Goal: Task Accomplishment & Management: Manage account settings

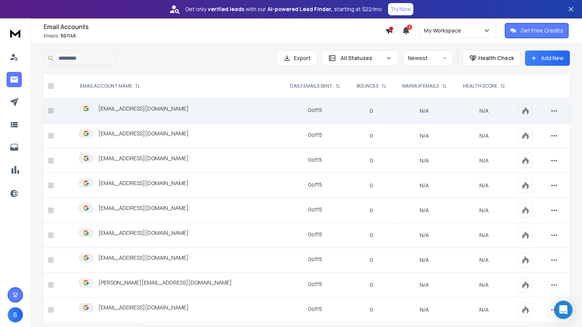
click at [50, 111] on button "button" at bounding box center [51, 111] width 6 height 6
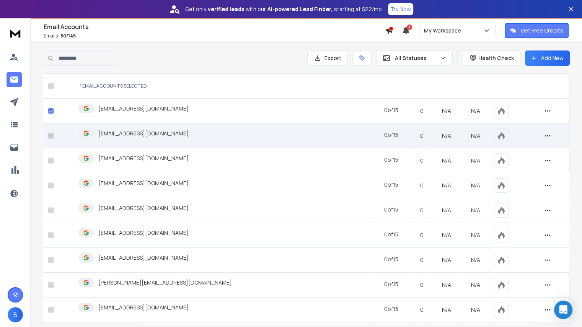
click at [49, 138] on button "button" at bounding box center [51, 136] width 6 height 6
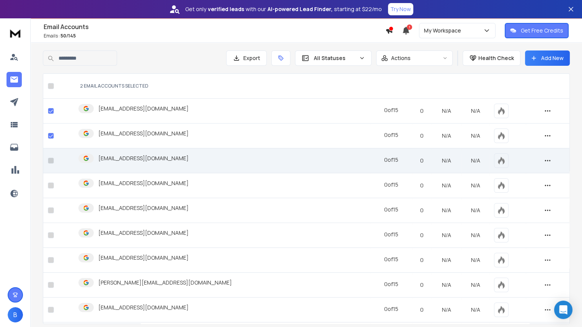
click at [52, 163] on td at bounding box center [58, 160] width 31 height 25
click at [49, 162] on button "button" at bounding box center [51, 161] width 6 height 6
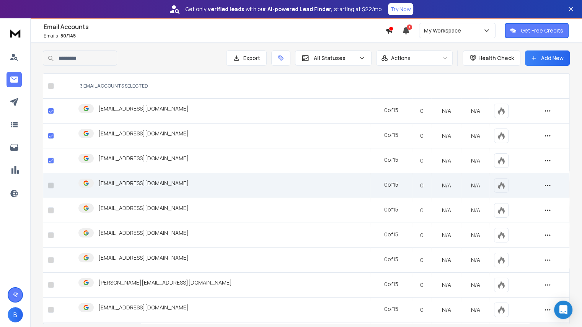
click at [50, 186] on button "button" at bounding box center [51, 185] width 6 height 6
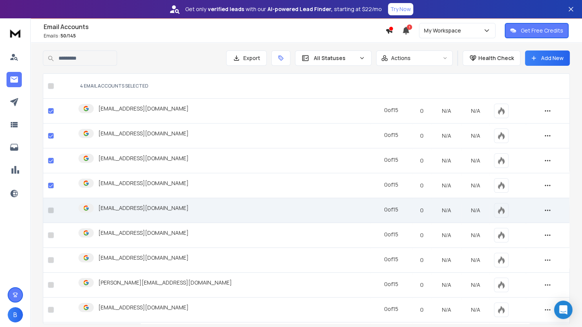
click at [50, 210] on button "button" at bounding box center [51, 210] width 6 height 6
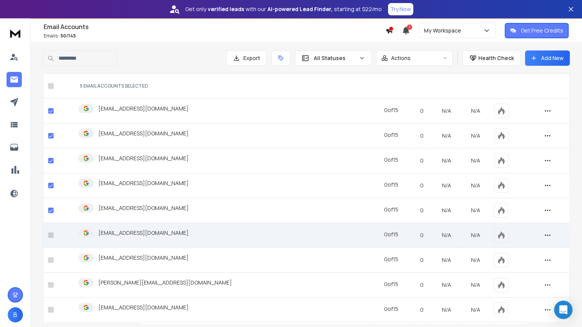
click at [50, 236] on button "button" at bounding box center [51, 235] width 6 height 6
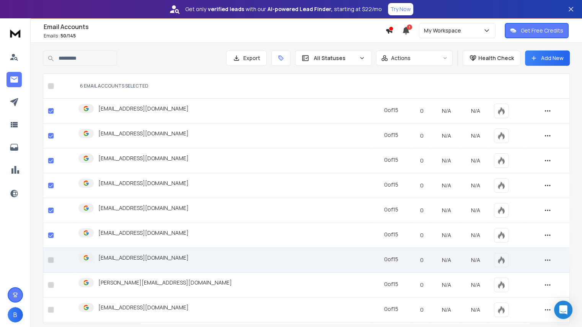
click at [51, 265] on td at bounding box center [58, 260] width 31 height 25
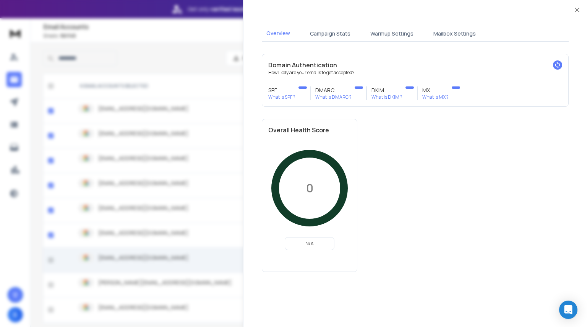
click at [51, 265] on div at bounding box center [293, 163] width 587 height 327
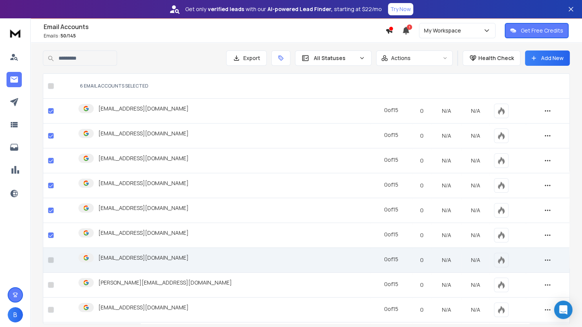
click at [51, 260] on button "button" at bounding box center [51, 260] width 6 height 6
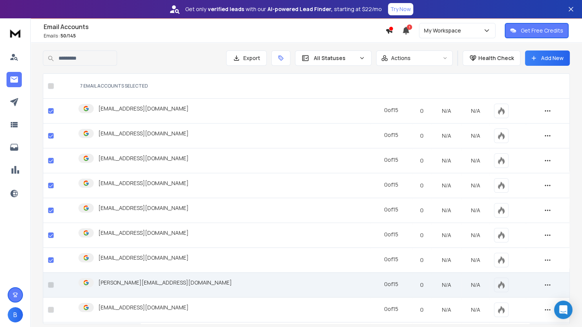
click at [50, 286] on button "button" at bounding box center [51, 285] width 6 height 6
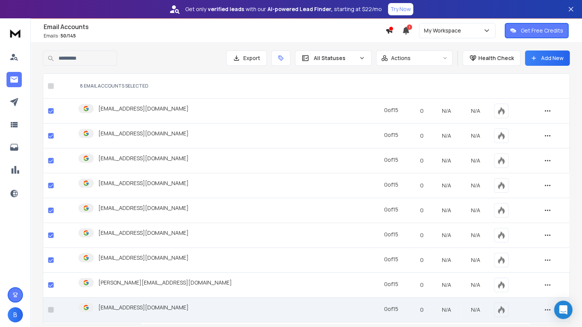
click at [54, 311] on div at bounding box center [61, 310] width 26 height 6
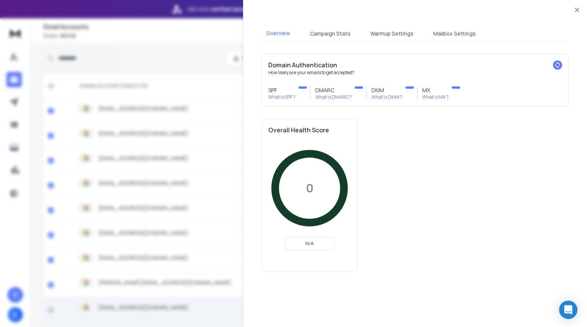
click at [54, 311] on div at bounding box center [293, 163] width 587 height 327
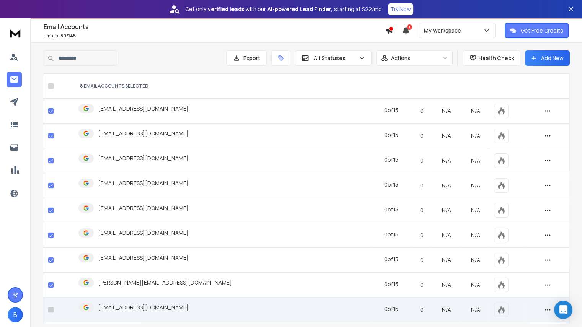
click at [54, 311] on div at bounding box center [61, 310] width 26 height 6
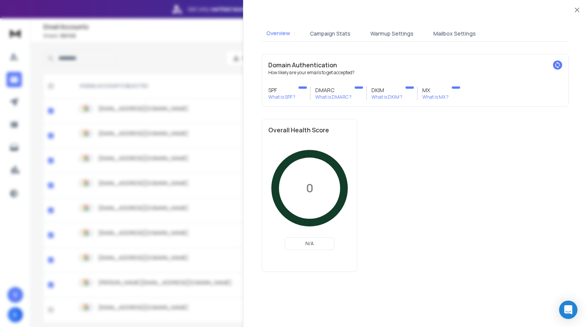
drag, startPoint x: 53, startPoint y: 299, endPoint x: 50, endPoint y: 307, distance: 8.5
click at [50, 307] on div at bounding box center [293, 163] width 587 height 327
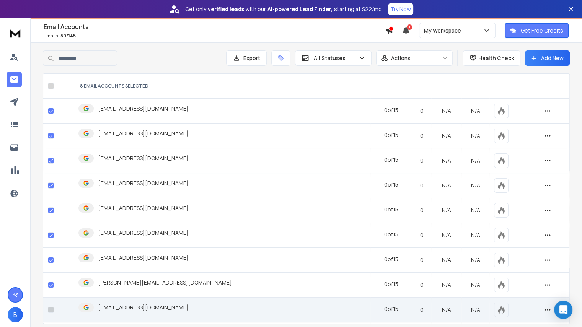
click at [50, 310] on button "button" at bounding box center [51, 310] width 6 height 6
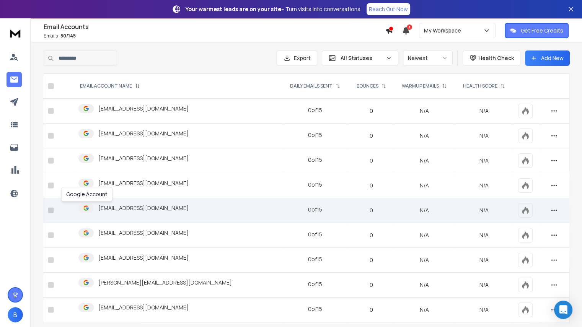
scroll to position [5, 0]
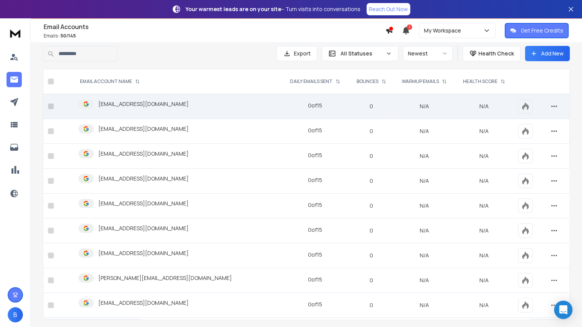
click at [54, 108] on button "button" at bounding box center [51, 106] width 6 height 6
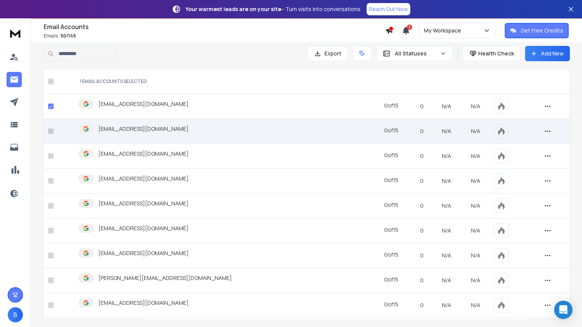
click at [50, 135] on td at bounding box center [58, 131] width 31 height 25
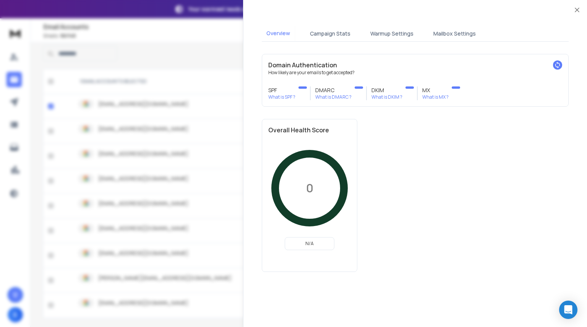
click at [51, 134] on div at bounding box center [293, 163] width 587 height 327
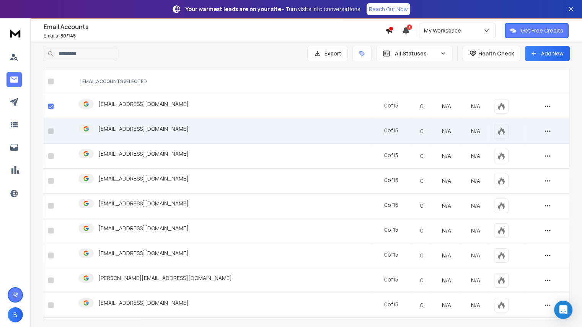
click at [51, 131] on button "button" at bounding box center [51, 131] width 6 height 6
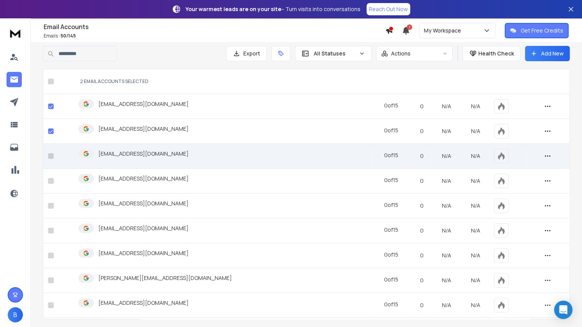
click at [50, 157] on button "button" at bounding box center [51, 156] width 6 height 6
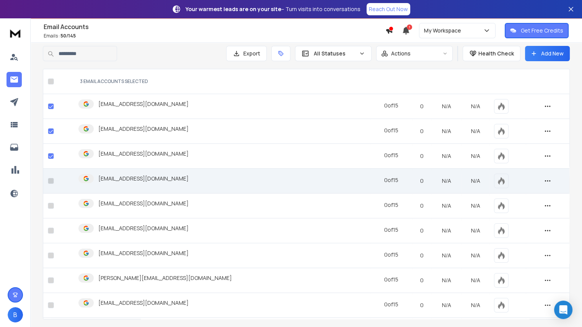
click at [52, 180] on button "button" at bounding box center [51, 181] width 6 height 6
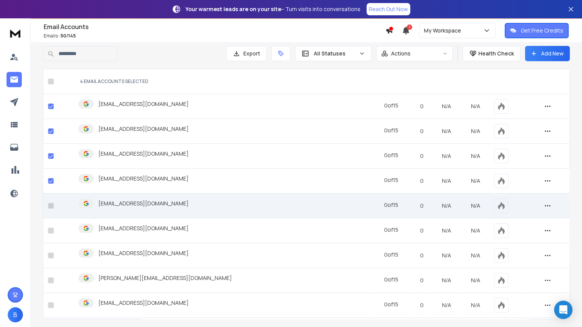
click at [50, 205] on button "button" at bounding box center [51, 206] width 6 height 6
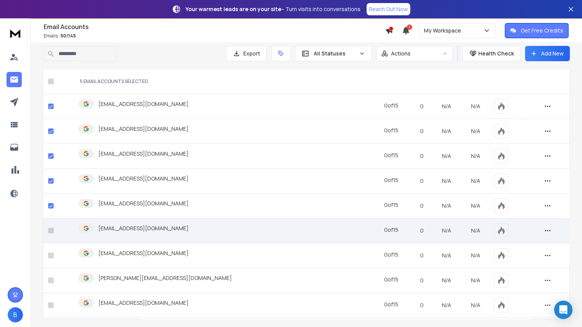
click at [56, 218] on td at bounding box center [58, 230] width 31 height 25
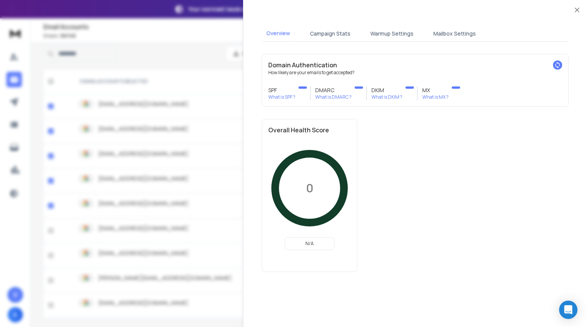
click at [55, 228] on div at bounding box center [293, 163] width 587 height 327
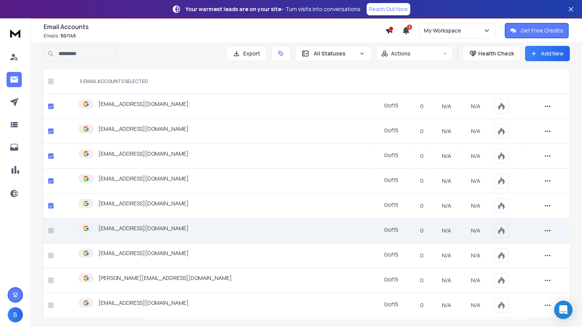
click at [53, 231] on button "button" at bounding box center [51, 231] width 6 height 6
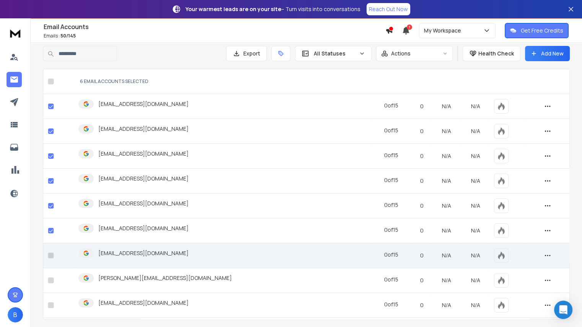
click at [52, 254] on button "button" at bounding box center [51, 255] width 6 height 6
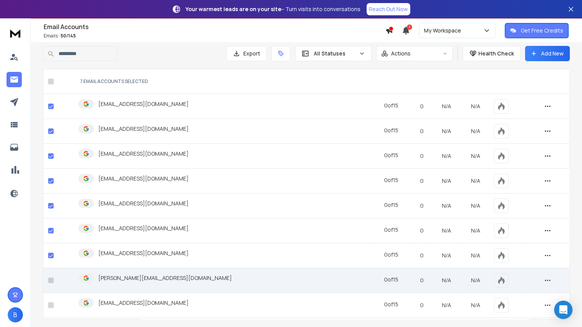
click at [50, 278] on button "button" at bounding box center [51, 280] width 6 height 6
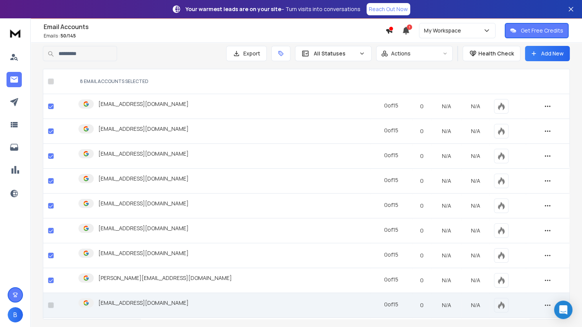
click at [50, 305] on button "button" at bounding box center [51, 305] width 6 height 6
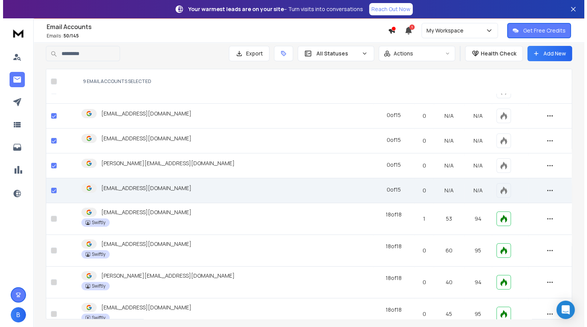
scroll to position [0, 0]
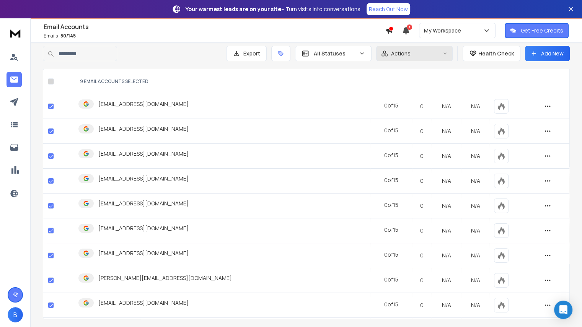
click at [447, 58] on button "Actions" at bounding box center [414, 53] width 76 height 15
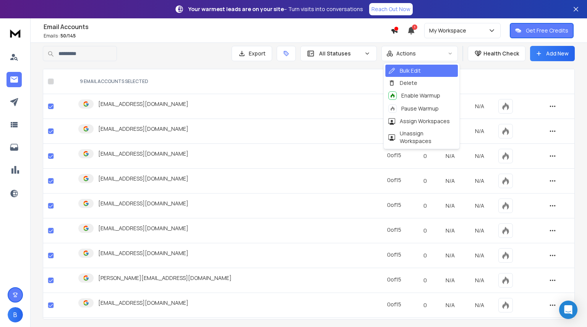
click at [447, 72] on div "Bulk Edit" at bounding box center [421, 71] width 73 height 12
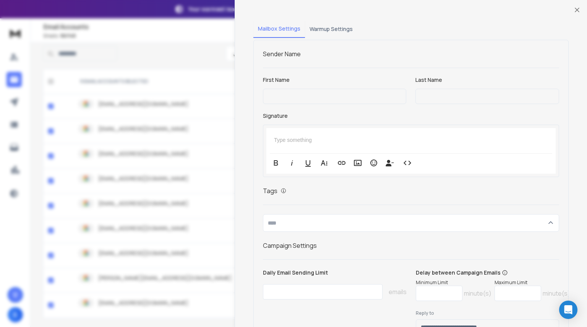
click at [322, 92] on input "text" at bounding box center [334, 96] width 143 height 15
type input "****"
type input "******"
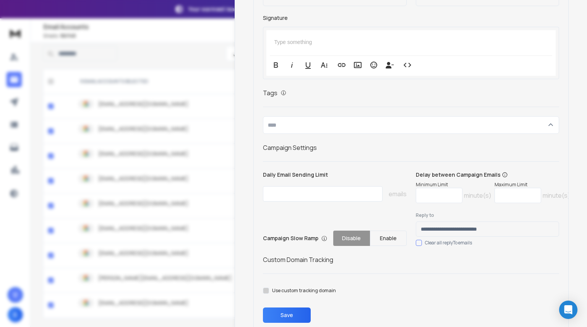
scroll to position [130, 0]
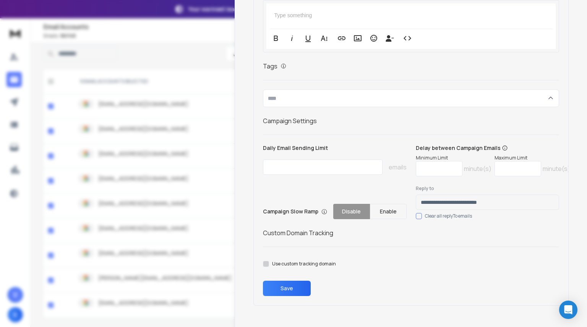
click at [342, 159] on input "number" at bounding box center [322, 166] width 119 height 15
type input "**"
click at [405, 174] on div "Daily Email Sending Limit ** emails Delay between Campaign Emails Minimum Limit…" at bounding box center [411, 181] width 296 height 75
click at [284, 286] on button "Save" at bounding box center [287, 288] width 48 height 15
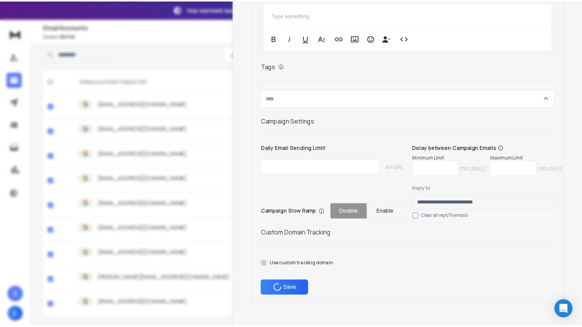
scroll to position [0, 0]
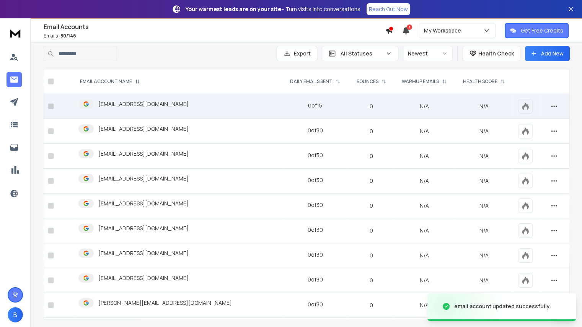
click at [51, 106] on button "button" at bounding box center [51, 106] width 6 height 6
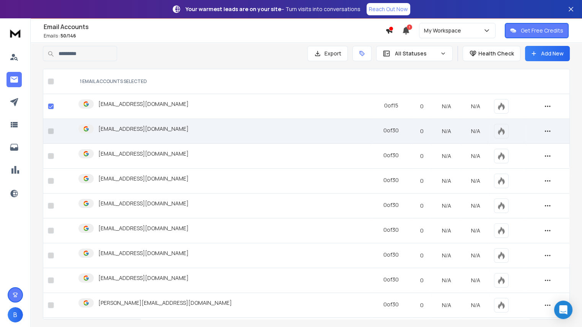
click at [51, 134] on button "button" at bounding box center [51, 131] width 6 height 6
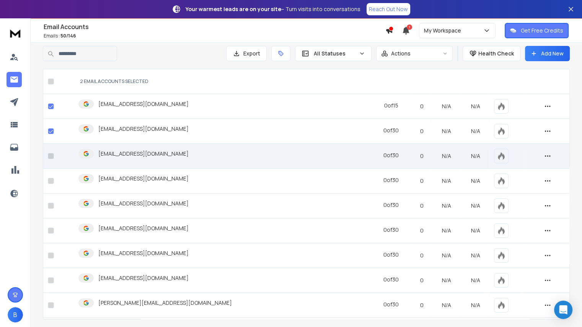
click at [52, 155] on button "button" at bounding box center [51, 156] width 6 height 6
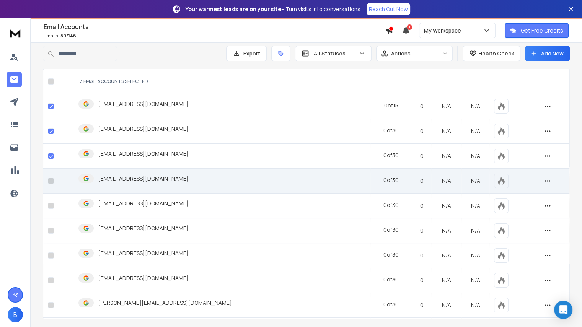
click at [52, 186] on td at bounding box center [58, 181] width 31 height 25
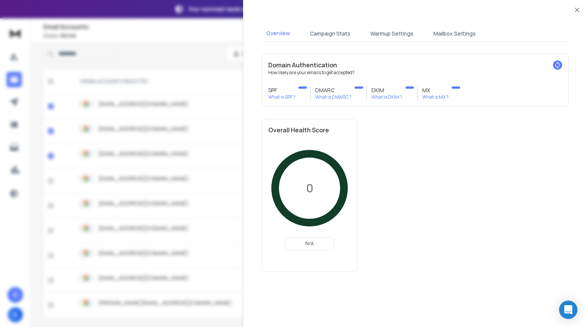
click at [51, 178] on div at bounding box center [293, 163] width 587 height 327
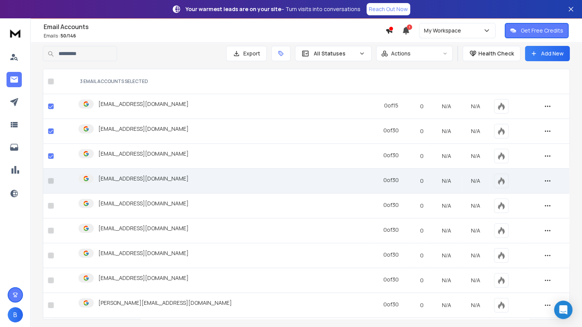
click at [51, 184] on td at bounding box center [58, 181] width 31 height 25
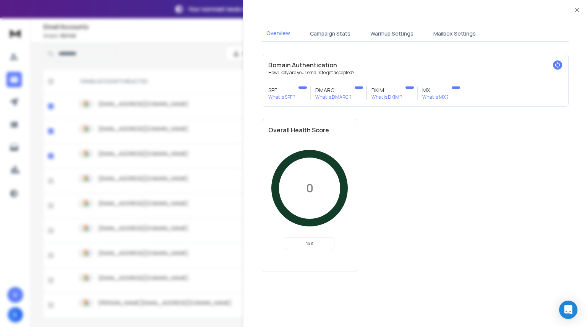
drag, startPoint x: 51, startPoint y: 186, endPoint x: 51, endPoint y: 181, distance: 4.6
click at [51, 181] on div at bounding box center [293, 163] width 587 height 327
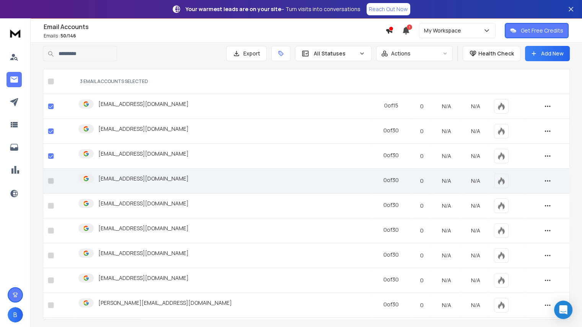
click at [51, 178] on button "button" at bounding box center [51, 181] width 6 height 6
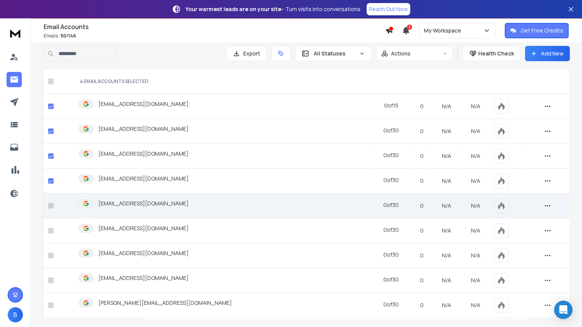
click at [54, 208] on td at bounding box center [58, 205] width 31 height 25
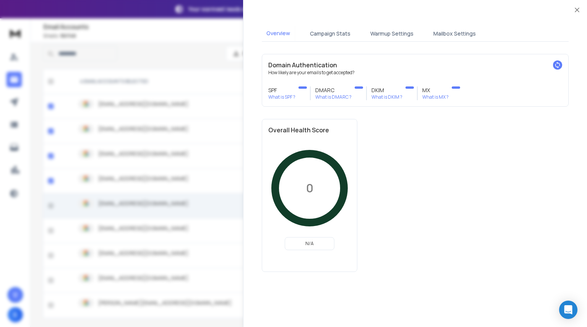
click at [54, 208] on div at bounding box center [293, 163] width 587 height 327
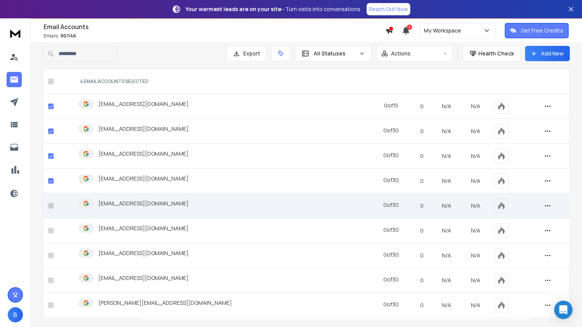
click at [51, 207] on button "button" at bounding box center [51, 206] width 6 height 6
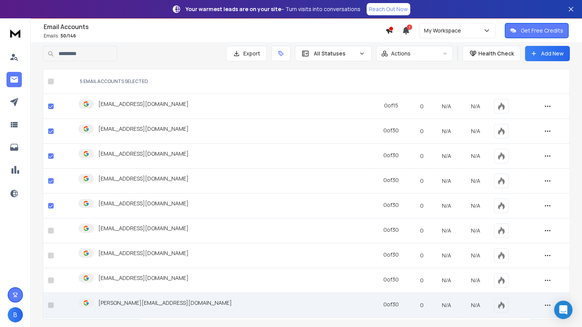
click at [50, 304] on button "button" at bounding box center [51, 305] width 6 height 6
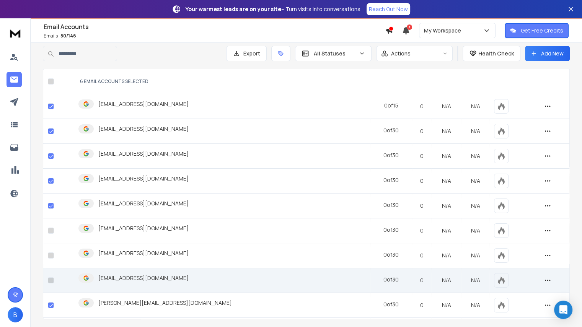
click at [53, 277] on button "button" at bounding box center [51, 280] width 6 height 6
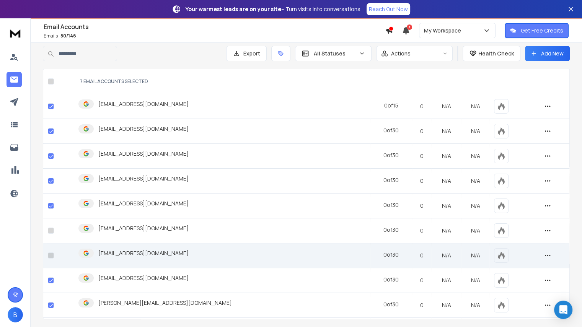
click at [52, 257] on button "button" at bounding box center [51, 255] width 6 height 6
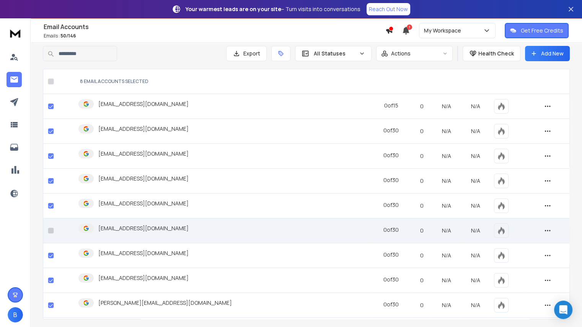
click at [50, 231] on button "button" at bounding box center [51, 231] width 6 height 6
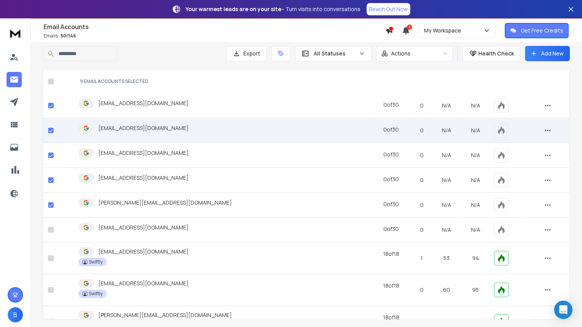
scroll to position [108, 0]
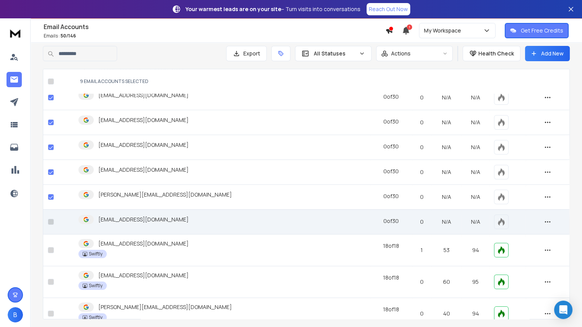
click at [50, 221] on button "button" at bounding box center [51, 222] width 6 height 6
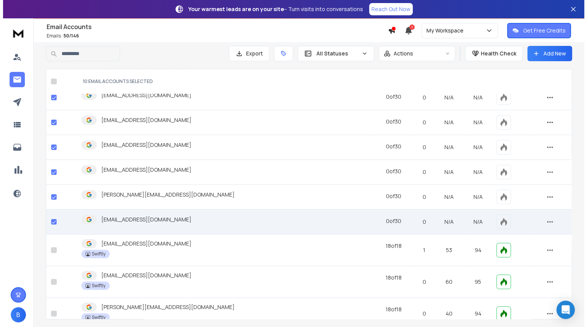
scroll to position [0, 0]
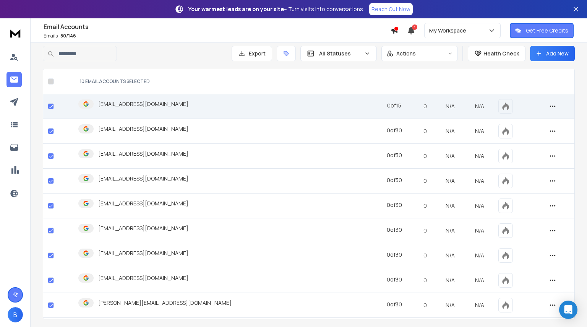
click at [549, 104] on icon at bounding box center [552, 106] width 7 height 7
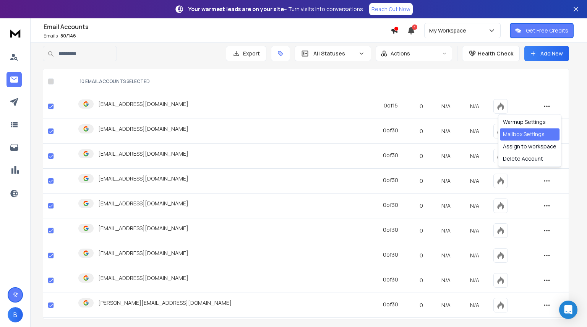
click at [519, 133] on div "Mailbox Settings" at bounding box center [530, 134] width 60 height 12
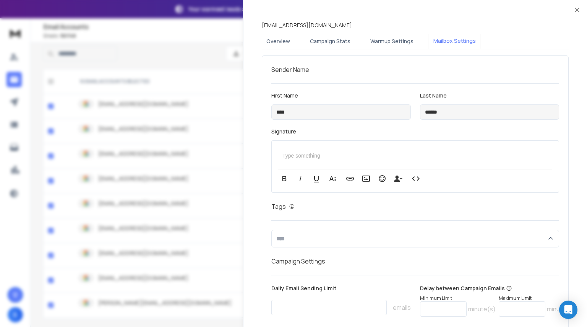
click at [311, 306] on input "**" at bounding box center [328, 307] width 115 height 15
type input "**"
click at [384, 283] on form "**********" at bounding box center [415, 322] width 288 height 458
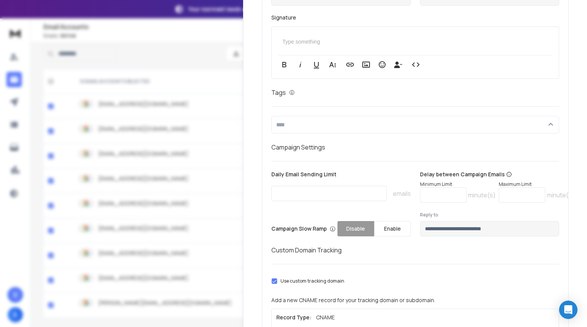
click at [350, 232] on button "Disable" at bounding box center [356, 228] width 37 height 15
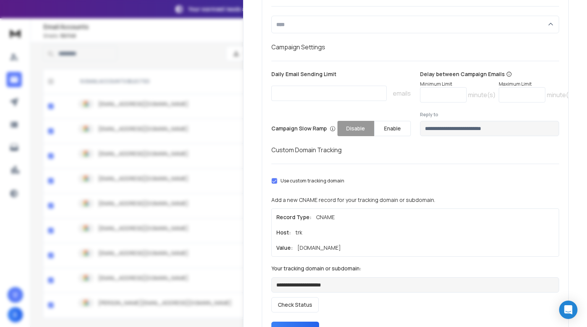
scroll to position [260, 0]
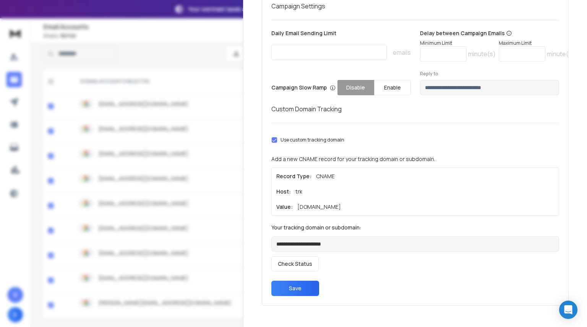
click at [302, 286] on button "Save" at bounding box center [295, 288] width 48 height 15
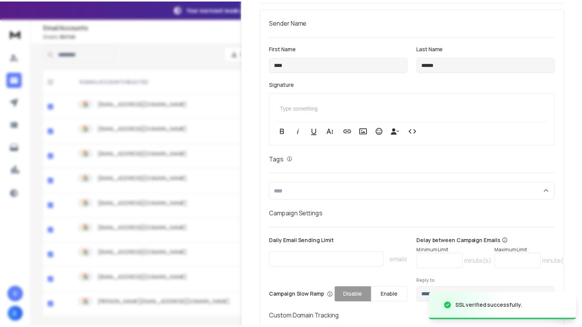
scroll to position [0, 0]
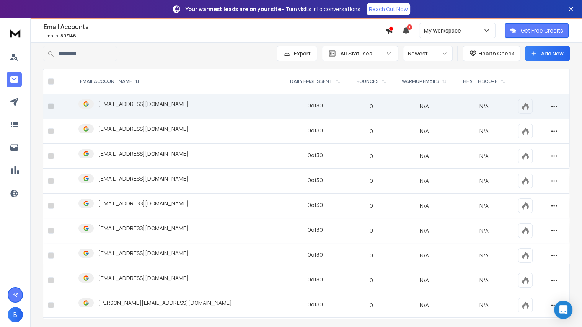
click at [52, 105] on button "button" at bounding box center [51, 106] width 6 height 6
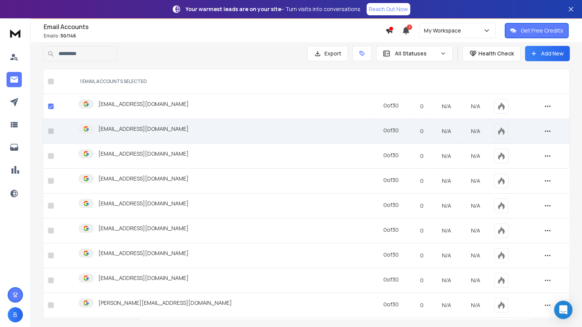
click at [49, 130] on button "button" at bounding box center [51, 131] width 6 height 6
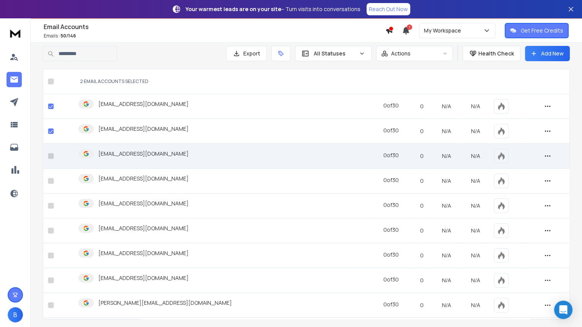
click at [50, 154] on button "button" at bounding box center [51, 156] width 6 height 6
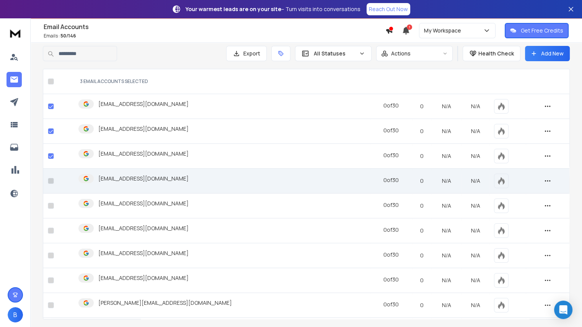
click at [52, 179] on button "button" at bounding box center [51, 181] width 6 height 6
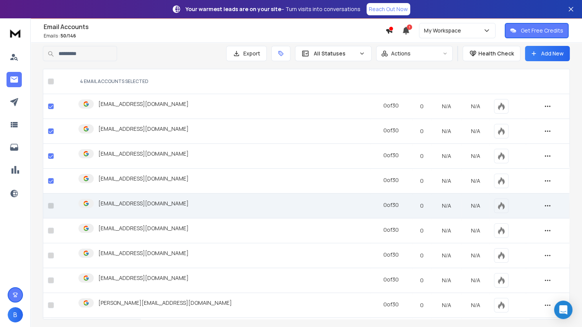
click at [50, 204] on button "button" at bounding box center [51, 206] width 6 height 6
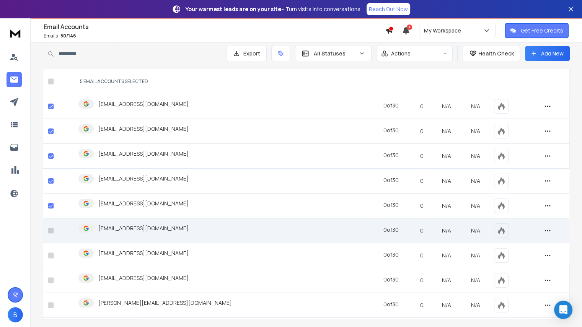
click at [50, 230] on button "button" at bounding box center [51, 231] width 6 height 6
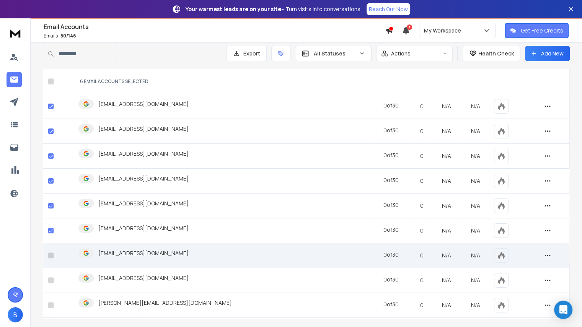
click at [50, 254] on button "button" at bounding box center [51, 255] width 6 height 6
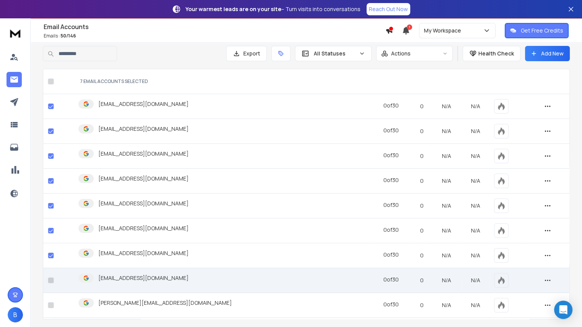
click at [51, 280] on button "button" at bounding box center [51, 280] width 6 height 6
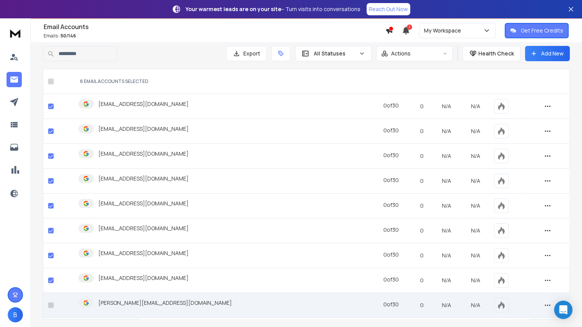
click at [50, 305] on button "button" at bounding box center [51, 305] width 6 height 6
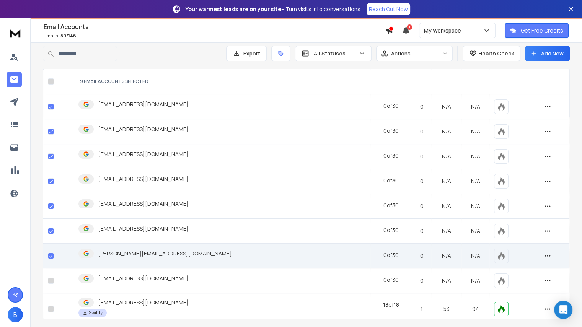
scroll to position [63, 0]
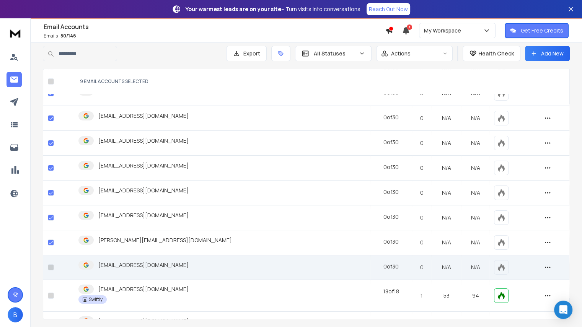
click at [50, 267] on button "button" at bounding box center [51, 267] width 6 height 6
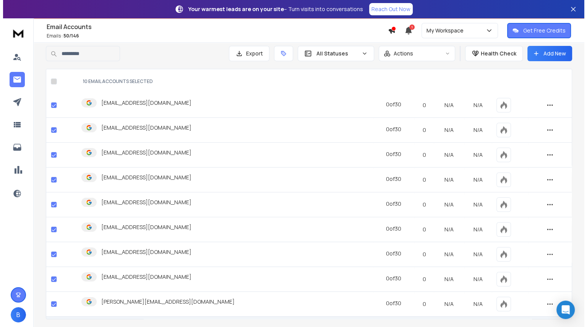
scroll to position [0, 0]
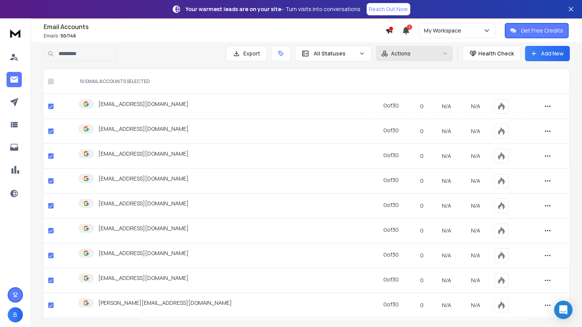
click at [393, 58] on button "Actions" at bounding box center [414, 53] width 76 height 15
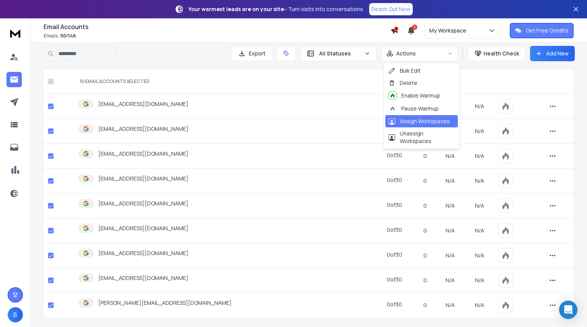
click at [421, 119] on div "Assign Workspaces" at bounding box center [420, 121] width 62 height 8
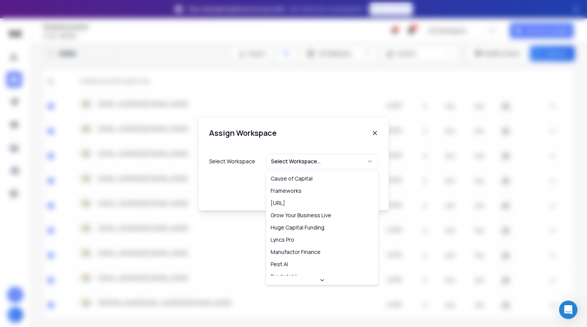
click at [313, 163] on button "Select Workspace..." at bounding box center [322, 161] width 112 height 15
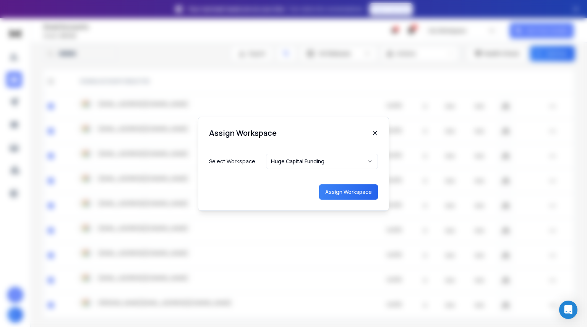
click at [346, 193] on button "Assign Workspace" at bounding box center [348, 191] width 59 height 15
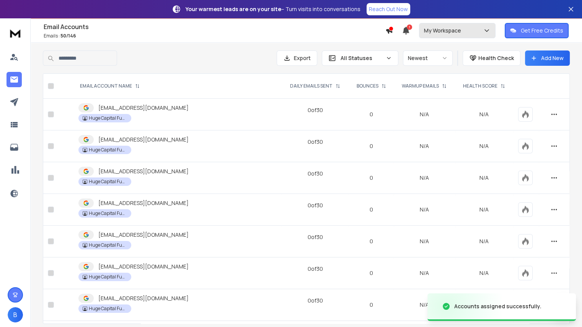
click at [470, 32] on div "My Workspace" at bounding box center [457, 31] width 67 height 8
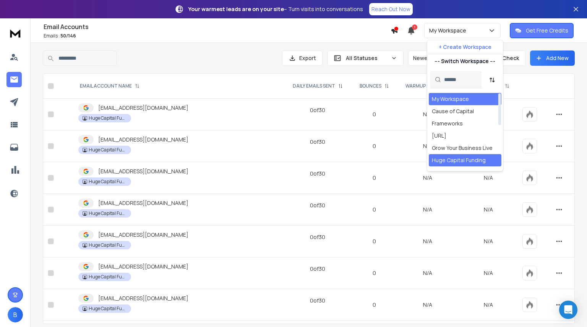
click at [463, 160] on div "Huge Capital Funding" at bounding box center [459, 160] width 54 height 8
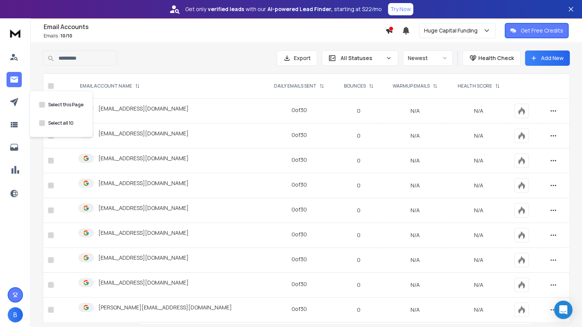
click at [49, 83] on button "Select this Page" at bounding box center [51, 86] width 6 height 6
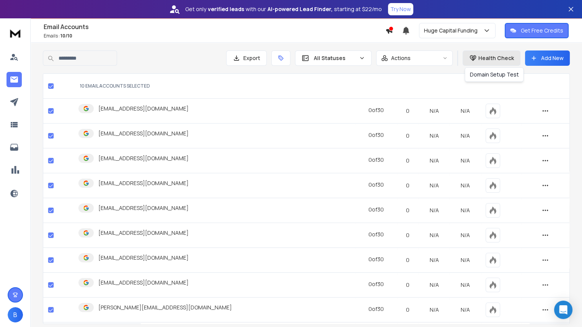
click at [500, 56] on p "Health Check" at bounding box center [496, 58] width 36 height 8
click at [401, 62] on button "Actions" at bounding box center [414, 57] width 76 height 15
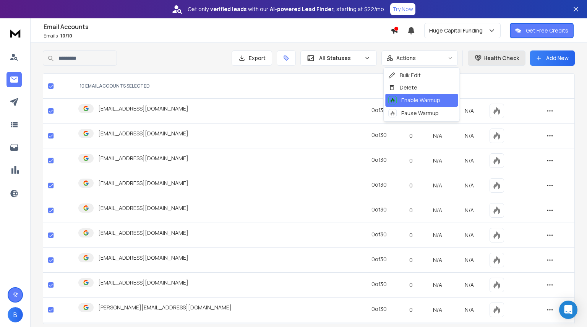
click at [421, 100] on div "Enable Warmup" at bounding box center [415, 100] width 52 height 8
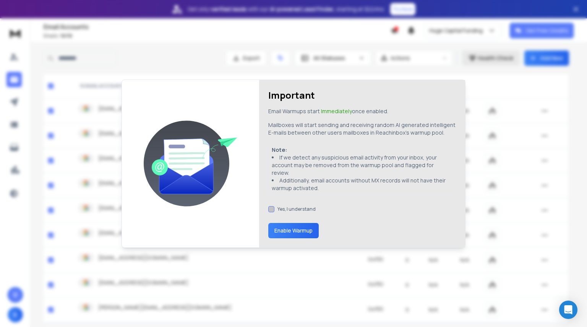
click at [301, 206] on label "Yes, I understand" at bounding box center [297, 209] width 38 height 6
click at [273, 206] on button "Yes, I understand" at bounding box center [271, 209] width 6 height 6
click at [297, 226] on button "Enable Warmup" at bounding box center [293, 230] width 50 height 15
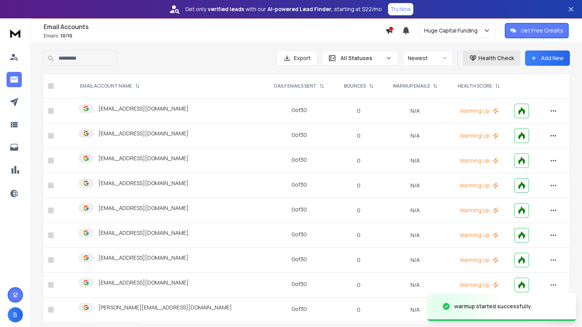
click at [221, 62] on div at bounding box center [157, 57] width 229 height 15
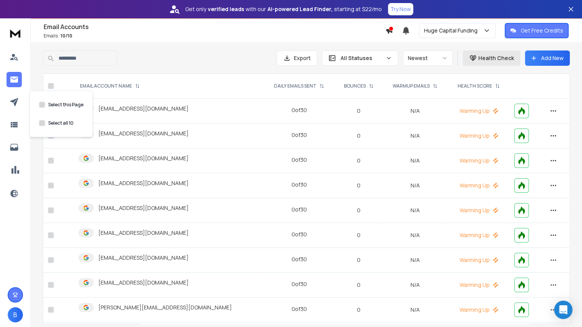
click at [56, 107] on label "Select this Page" at bounding box center [65, 105] width 35 height 6
click at [43, 105] on button "Select this Page" at bounding box center [42, 105] width 6 height 6
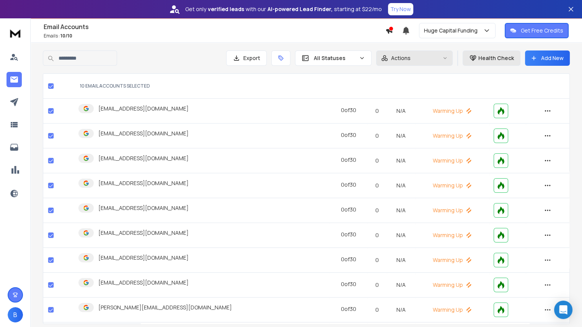
click at [396, 53] on button "Actions" at bounding box center [414, 57] width 76 height 15
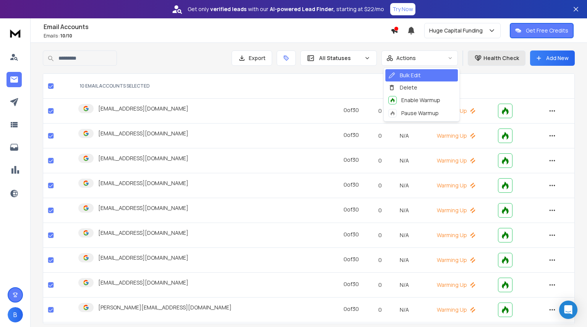
click at [406, 75] on div "Bulk Edit" at bounding box center [405, 76] width 33 height 8
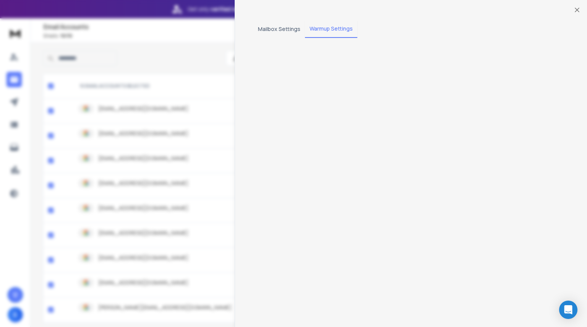
click at [337, 32] on button "Warmup Settings" at bounding box center [331, 29] width 52 height 18
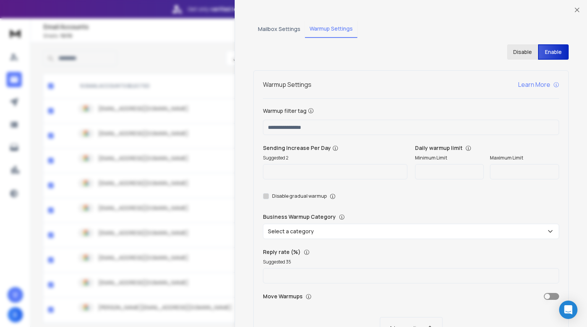
scroll to position [75, 0]
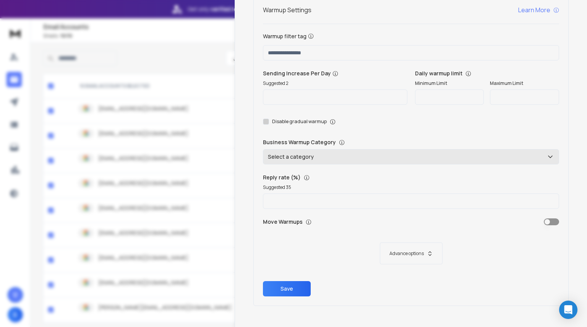
click at [384, 161] on button "Select a category" at bounding box center [411, 156] width 296 height 15
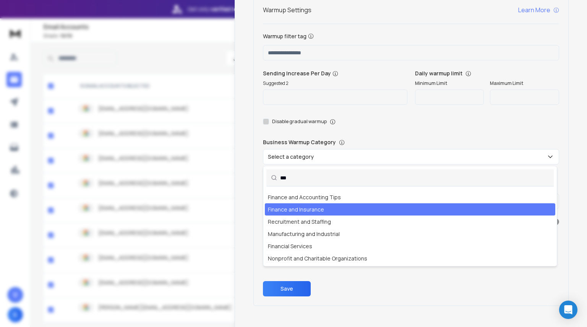
type input "***"
click at [327, 213] on div "Finance and Insurance" at bounding box center [410, 209] width 291 height 12
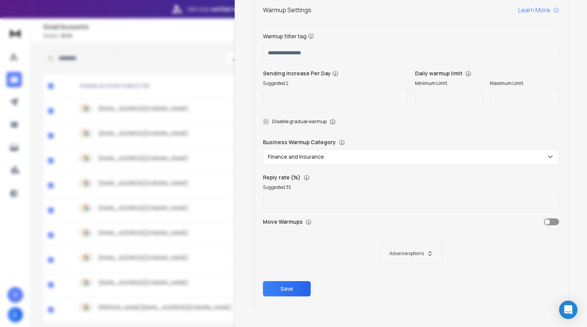
click at [268, 120] on button "Disable gradual warmup" at bounding box center [266, 122] width 6 height 6
click at [553, 221] on button "button" at bounding box center [551, 221] width 15 height 7
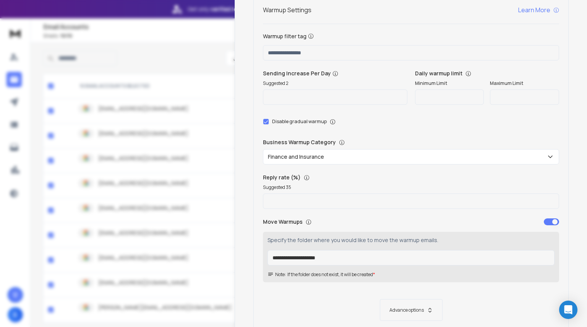
scroll to position [131, 0]
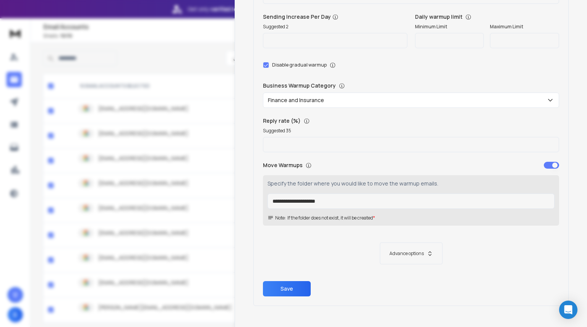
click at [399, 252] on p "Advance options" at bounding box center [407, 253] width 34 height 6
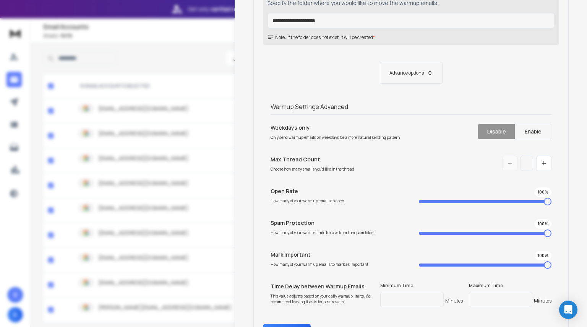
scroll to position [333, 0]
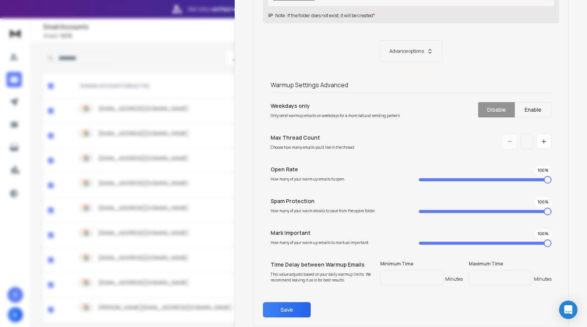
click at [502, 106] on button "Disable" at bounding box center [496, 109] width 37 height 15
click at [529, 107] on button "Enable" at bounding box center [533, 109] width 37 height 15
click at [495, 112] on button "Disable" at bounding box center [496, 109] width 37 height 15
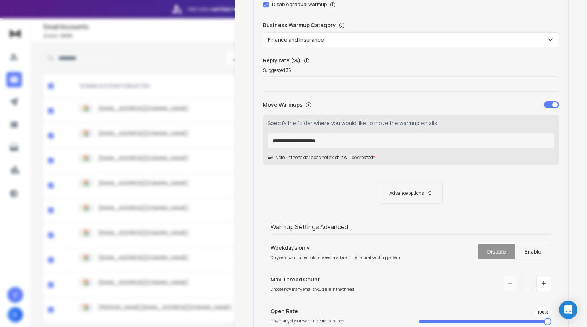
scroll to position [191, 0]
click at [541, 285] on icon "button" at bounding box center [544, 284] width 6 height 6
type input "*"
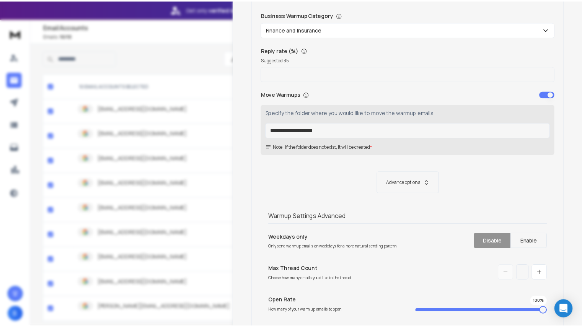
scroll to position [366, 0]
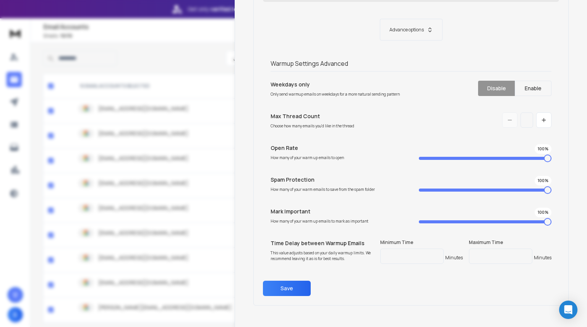
click at [300, 285] on button "Save" at bounding box center [287, 288] width 48 height 15
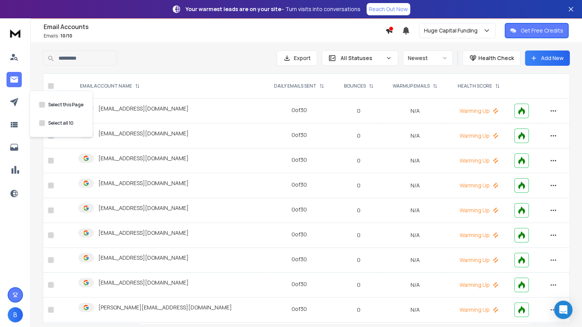
click at [52, 86] on button "Select this Page" at bounding box center [51, 86] width 6 height 6
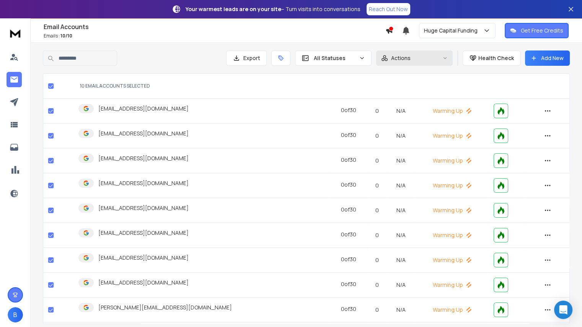
click at [436, 57] on div "Actions" at bounding box center [410, 58] width 58 height 8
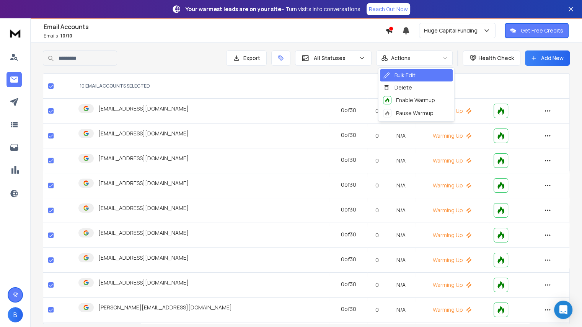
click at [257, 75] on th "10 EMAIL ACCOUNTS SELECTED" at bounding box center [201, 86] width 255 height 25
click at [164, 63] on div at bounding box center [132, 57] width 179 height 15
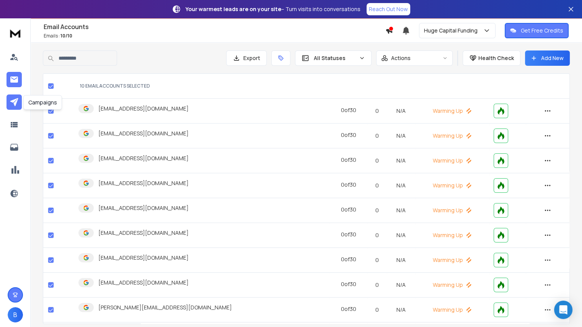
click at [10, 104] on icon at bounding box center [14, 102] width 9 height 9
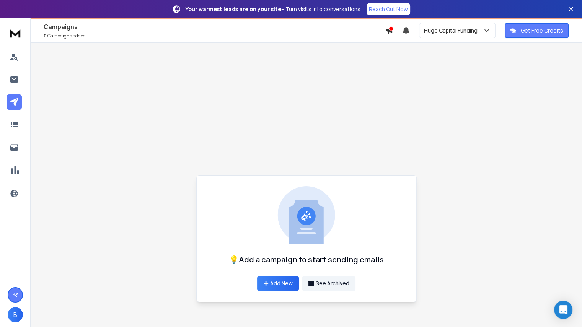
click at [13, 133] on div at bounding box center [16, 126] width 18 height 18
drag, startPoint x: 15, startPoint y: 113, endPoint x: 15, endPoint y: 130, distance: 16.8
click at [15, 130] on div at bounding box center [16, 126] width 18 height 154
click at [15, 130] on link at bounding box center [14, 124] width 15 height 15
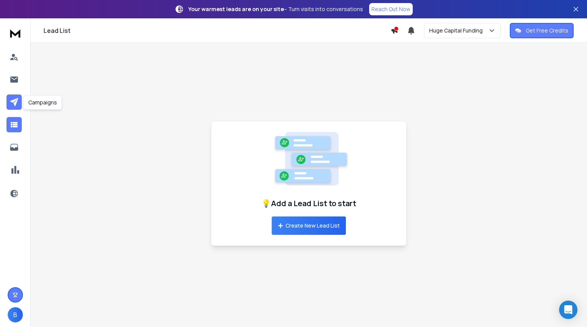
click at [16, 98] on icon at bounding box center [14, 102] width 9 height 9
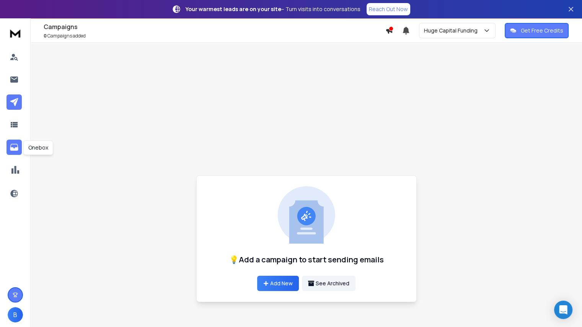
click at [13, 146] on icon at bounding box center [14, 147] width 9 height 9
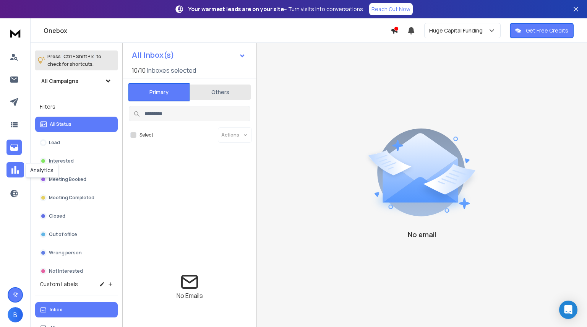
click at [14, 174] on icon at bounding box center [15, 169] width 11 height 11
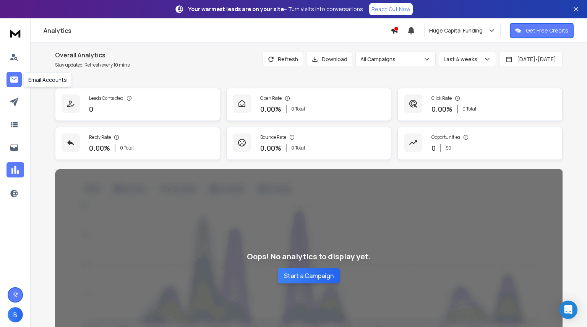
click at [12, 78] on icon at bounding box center [14, 79] width 8 height 6
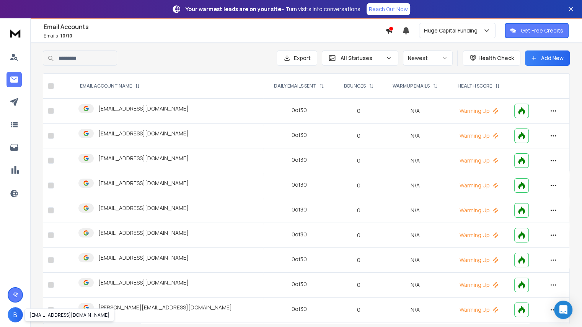
click at [14, 310] on span "B" at bounding box center [15, 314] width 15 height 15
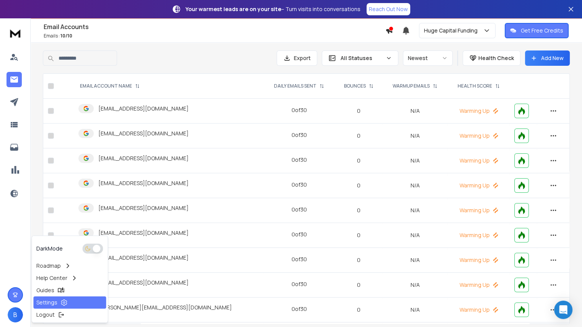
click at [54, 301] on p "Settings" at bounding box center [46, 303] width 21 height 8
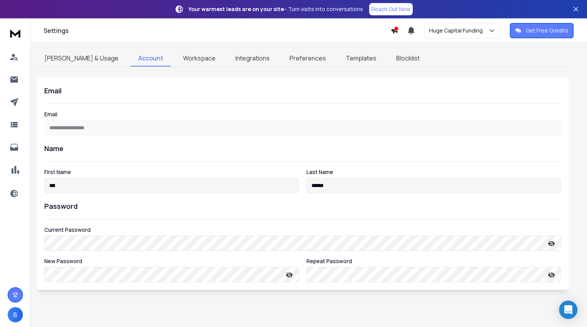
click at [176, 59] on link "Workspace" at bounding box center [200, 58] width 48 height 16
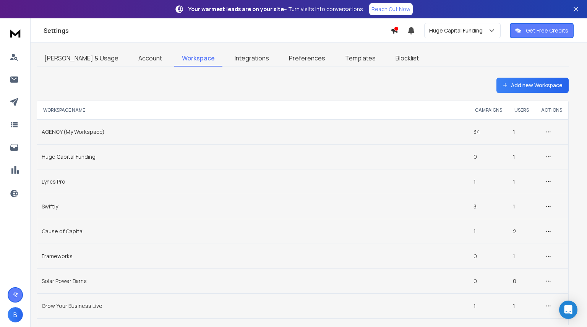
click at [227, 59] on link "Integrations" at bounding box center [252, 58] width 50 height 16
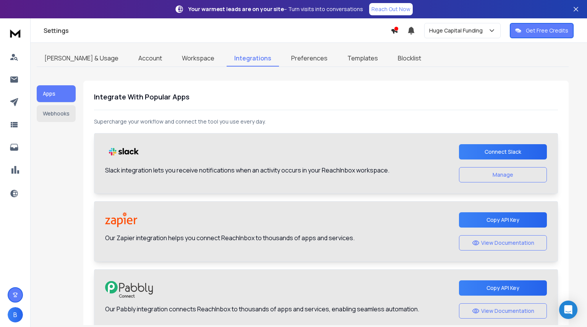
click at [284, 58] on link "Preferences" at bounding box center [310, 58] width 52 height 16
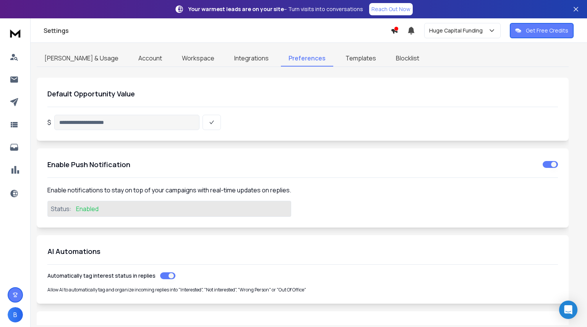
click at [227, 58] on link "Integrations" at bounding box center [252, 58] width 50 height 16
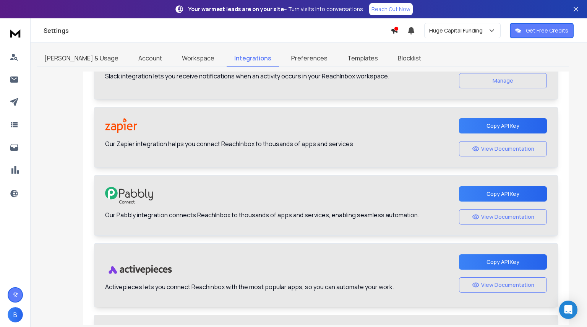
scroll to position [154, 0]
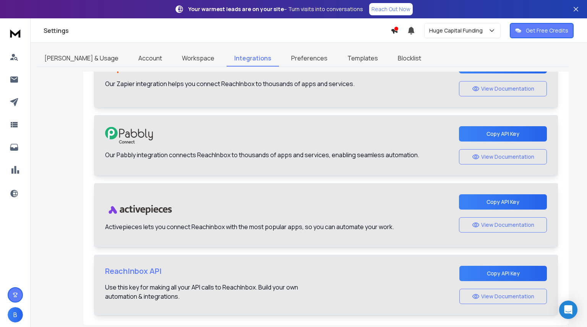
click at [510, 137] on button "Copy API Key" at bounding box center [503, 133] width 88 height 15
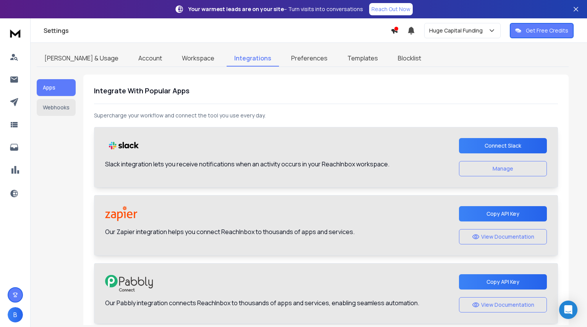
scroll to position [0, 0]
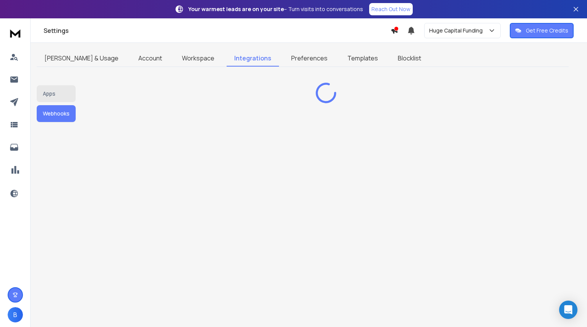
click at [50, 121] on button "Webhooks" at bounding box center [56, 113] width 39 height 17
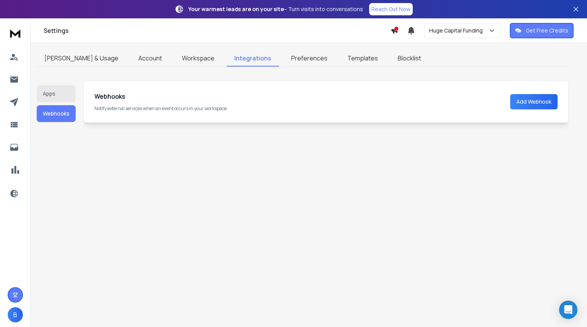
click at [540, 101] on button "Add Webhook" at bounding box center [533, 101] width 47 height 15
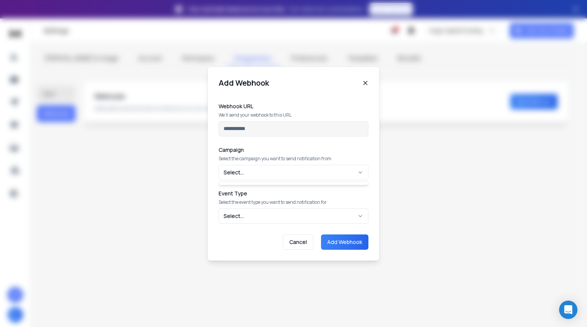
click at [274, 169] on button "Select..." at bounding box center [294, 172] width 150 height 15
click at [328, 173] on button "Select..." at bounding box center [294, 172] width 150 height 15
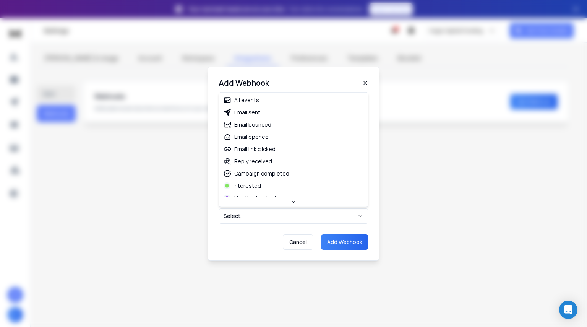
click at [289, 219] on button "Select..." at bounding box center [294, 215] width 150 height 15
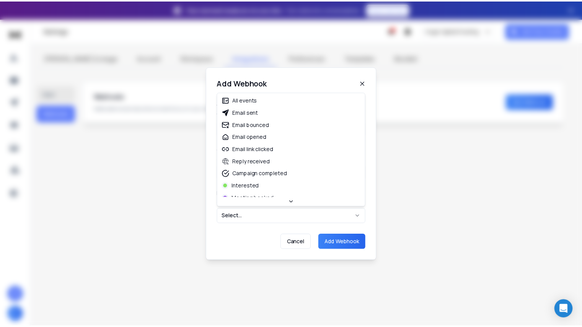
scroll to position [69, 0]
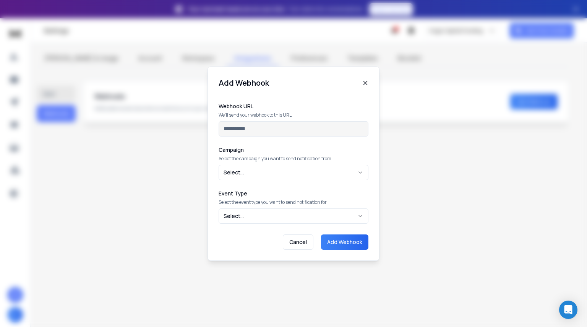
click at [366, 85] on icon at bounding box center [366, 83] width 6 height 6
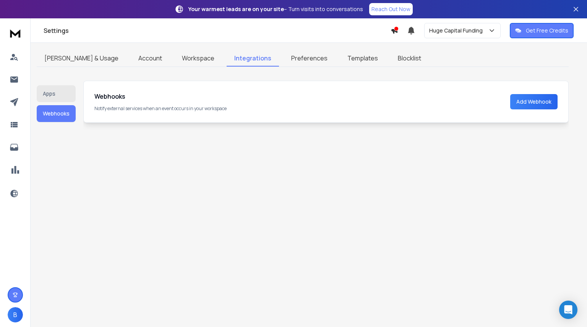
click at [174, 65] on link "Workspace" at bounding box center [198, 58] width 48 height 16
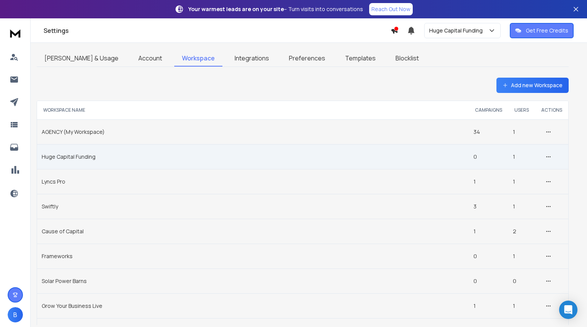
click at [55, 154] on td "Huge Capital Funding" at bounding box center [253, 156] width 432 height 25
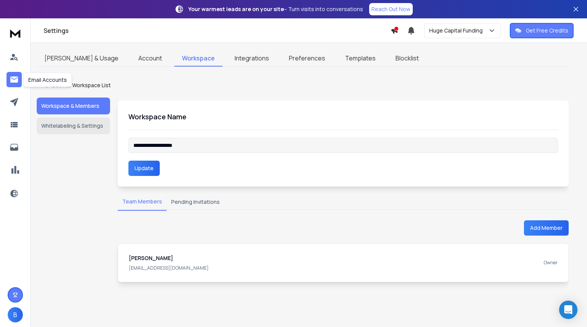
click at [16, 85] on link at bounding box center [14, 79] width 15 height 15
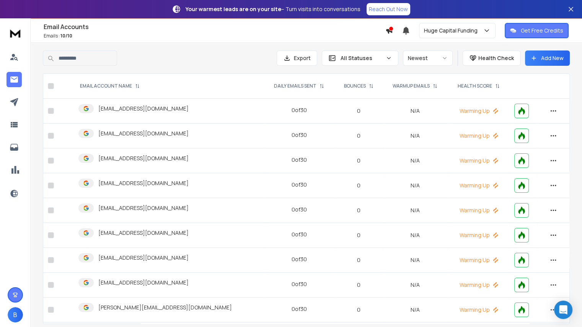
click at [549, 57] on button "Add New" at bounding box center [547, 57] width 45 height 15
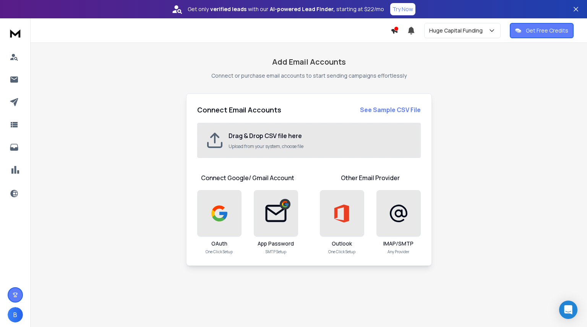
click at [295, 146] on p "Upload from your system, choose file" at bounding box center [321, 146] width 184 height 6
drag, startPoint x: 261, startPoint y: 132, endPoint x: 256, endPoint y: 136, distance: 6.3
click at [256, 136] on h2 "Drag & Drop CSV file here" at bounding box center [321, 135] width 184 height 9
type input "**********"
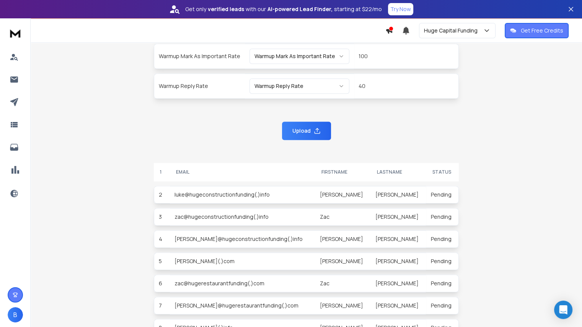
scroll to position [783, 0]
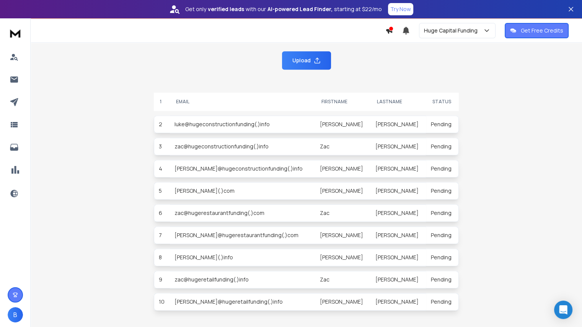
click at [293, 59] on p "Upload" at bounding box center [301, 61] width 18 height 8
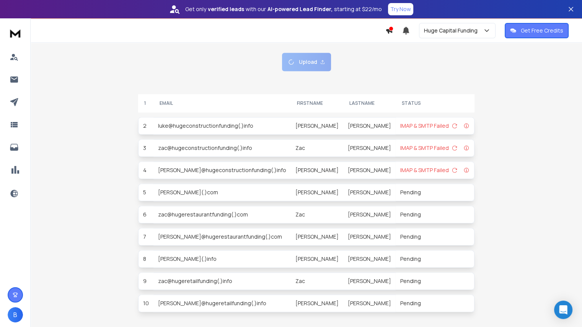
scroll to position [782, 0]
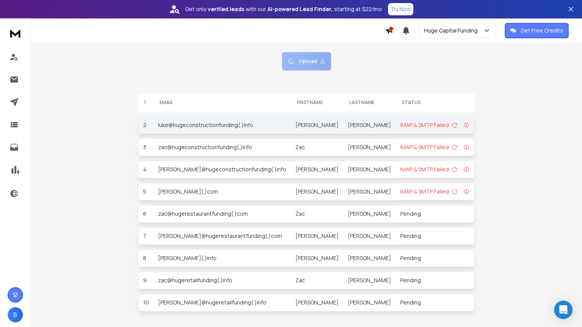
click at [411, 121] on div "IMAP & SMTP Failed" at bounding box center [434, 125] width 69 height 8
click at [278, 122] on td "luke@hugeconstructionfunding(.)info" at bounding box center [221, 125] width 137 height 18
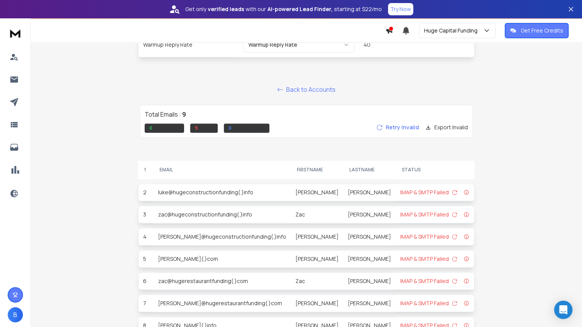
scroll to position [754, 0]
click at [385, 125] on p "Retry Invalid" at bounding box center [401, 128] width 33 height 8
click at [385, 124] on p "Retry Invalid" at bounding box center [401, 128] width 33 height 8
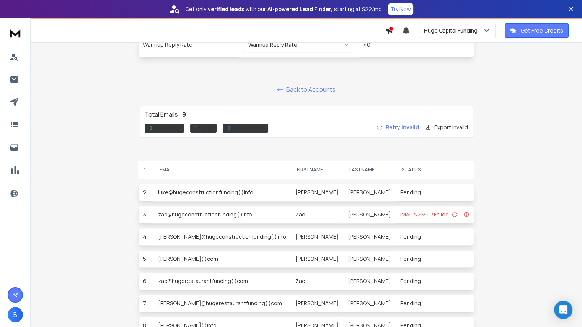
click at [385, 124] on p "Retry Invalid" at bounding box center [401, 128] width 33 height 8
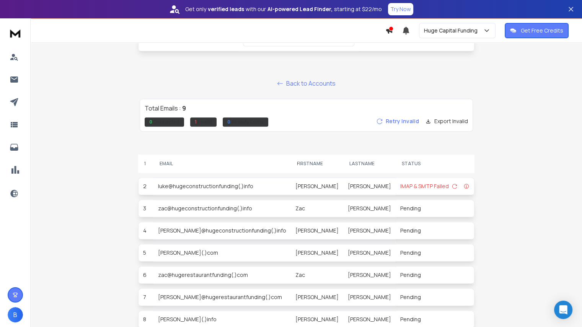
scroll to position [760, 0]
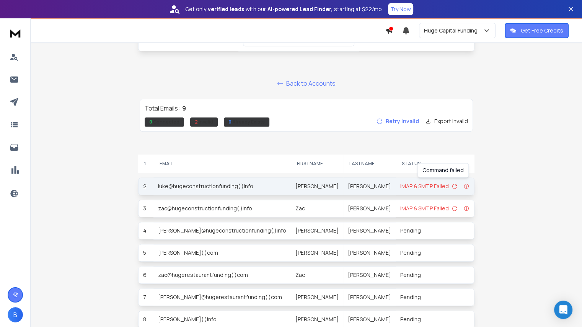
click at [464, 184] on icon at bounding box center [466, 186] width 5 height 5
click at [245, 177] on td "luke@hugeconstructionfunding(.)info" at bounding box center [221, 186] width 137 height 18
click at [210, 185] on td "luke@hugeconstructionfunding(.)info" at bounding box center [221, 186] width 137 height 18
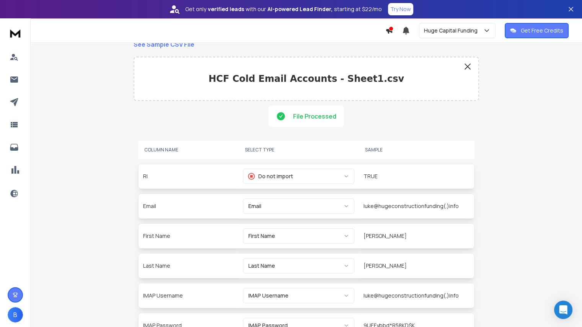
scroll to position [27, 0]
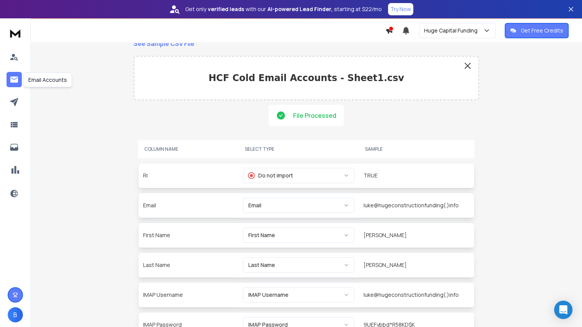
click at [16, 81] on icon at bounding box center [14, 79] width 8 height 6
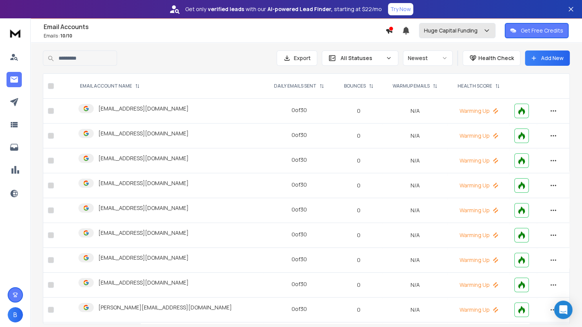
click at [452, 34] on button "Huge Capital Funding" at bounding box center [457, 30] width 76 height 15
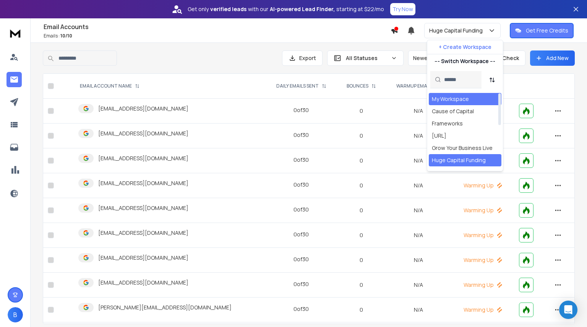
click at [447, 98] on div "My Workspace" at bounding box center [450, 99] width 37 height 8
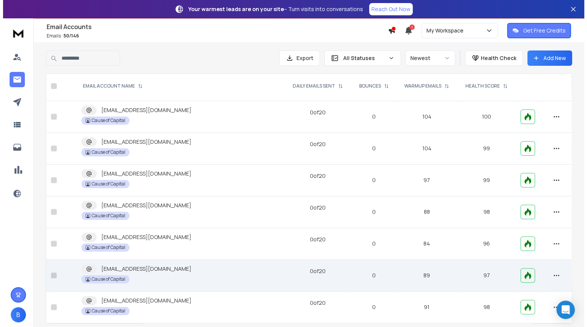
scroll to position [759, 0]
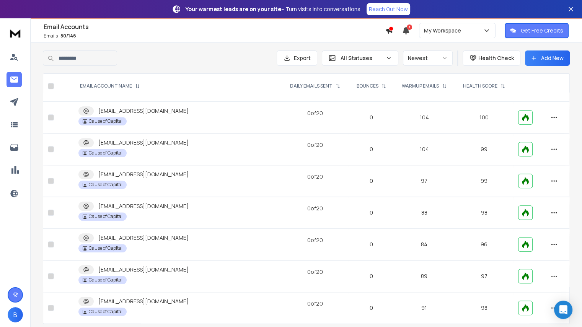
click at [551, 57] on button "Add New" at bounding box center [547, 57] width 45 height 15
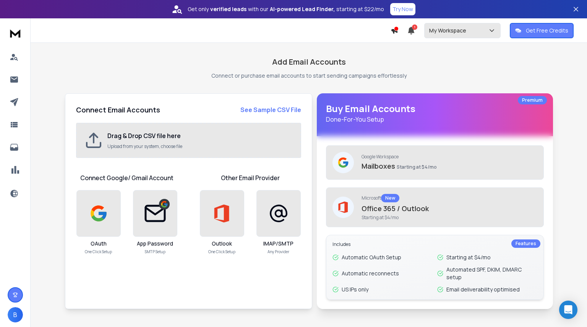
click at [468, 27] on p "My Workspace" at bounding box center [449, 31] width 40 height 8
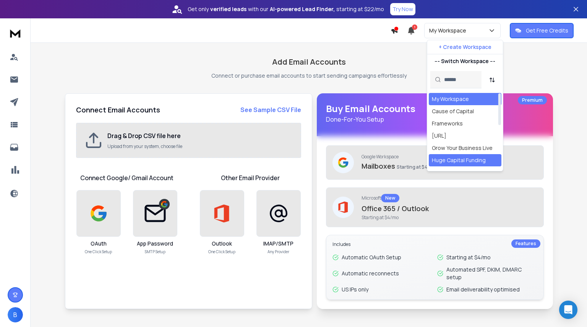
click at [455, 157] on div "Huge Capital Funding" at bounding box center [459, 160] width 54 height 8
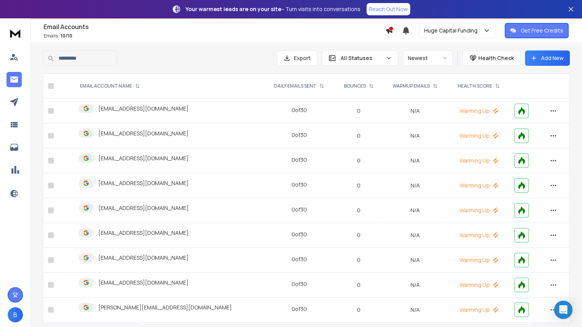
click at [557, 56] on button "Add New" at bounding box center [547, 57] width 45 height 15
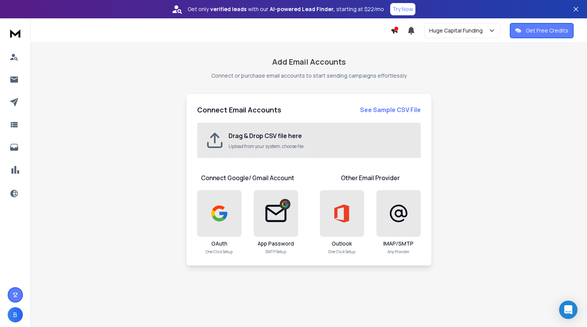
click at [328, 139] on h2 "Drag & Drop CSV file here" at bounding box center [321, 135] width 184 height 9
click at [381, 216] on div at bounding box center [399, 213] width 44 height 47
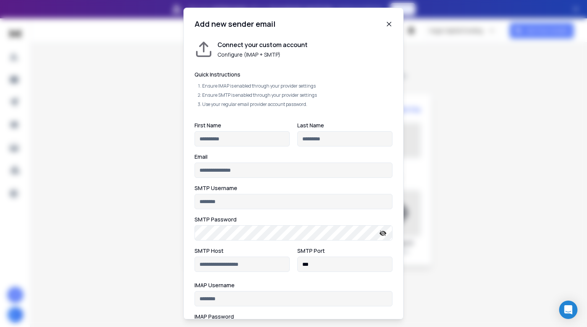
click at [242, 141] on input "text" at bounding box center [242, 138] width 95 height 15
type input "****"
type input "******"
click at [257, 200] on input "text" at bounding box center [294, 201] width 198 height 15
click at [227, 278] on form "First Name **** Last Name ****** Email ** SMTP Username SMTP Password SMTP Host…" at bounding box center [294, 273] width 198 height 300
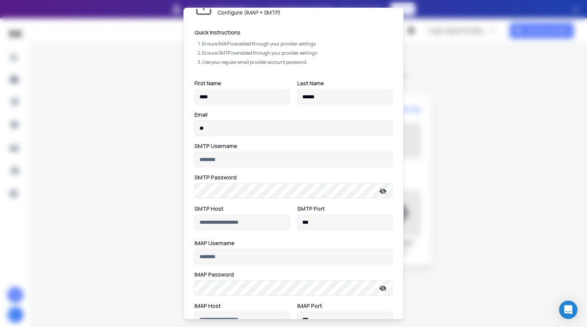
click at [241, 124] on input "**" at bounding box center [294, 127] width 198 height 15
paste input "**********"
click at [241, 124] on input "**********" at bounding box center [294, 127] width 198 height 15
click at [275, 128] on input "**********" at bounding box center [294, 127] width 198 height 15
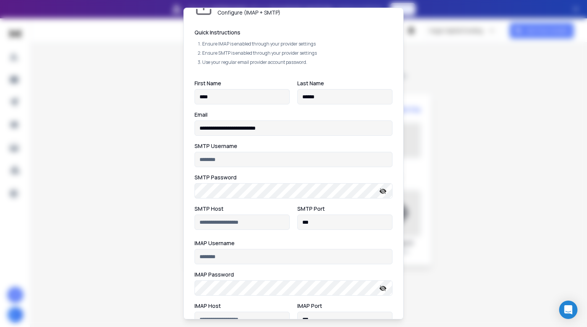
type input "**********"
click at [259, 98] on input "****" at bounding box center [242, 96] width 95 height 15
type input "***"
type input "*****"
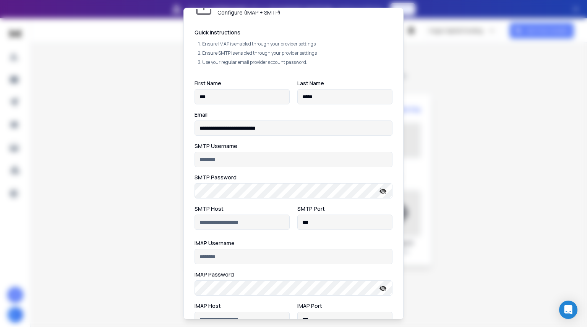
click at [249, 160] on input "text" at bounding box center [294, 159] width 198 height 15
click at [268, 131] on input "**********" at bounding box center [294, 127] width 198 height 15
click at [245, 167] on form "**********" at bounding box center [294, 231] width 198 height 300
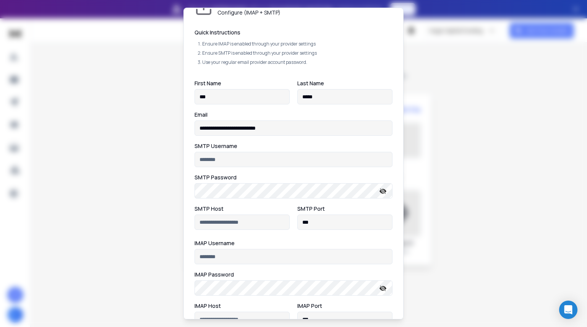
drag, startPoint x: 245, startPoint y: 167, endPoint x: 255, endPoint y: 163, distance: 11.3
click at [255, 163] on form "**********" at bounding box center [294, 231] width 198 height 300
click at [255, 163] on input "text" at bounding box center [294, 159] width 198 height 15
paste input "**********"
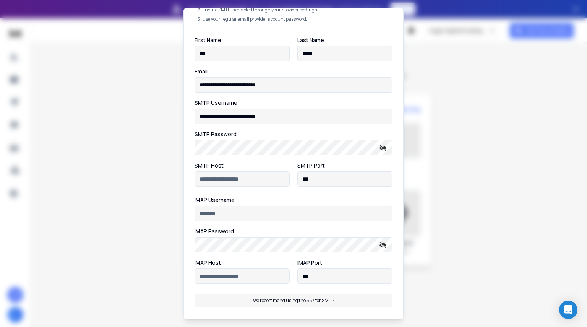
scroll to position [88, 0]
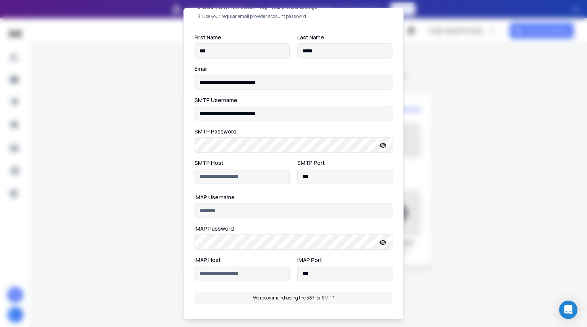
type input "**********"
click at [237, 213] on input "text" at bounding box center [294, 210] width 198 height 15
paste input "**********"
type input "**********"
click at [247, 177] on input "text" at bounding box center [242, 176] width 95 height 15
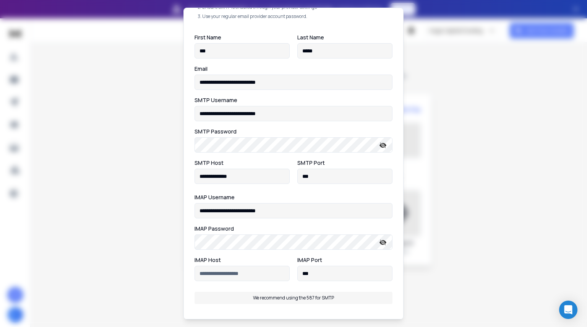
type input "**********"
paste input "**********"
type input "**********"
click at [339, 174] on input "***" at bounding box center [344, 176] width 95 height 15
click at [238, 272] on input "text" at bounding box center [242, 273] width 95 height 15
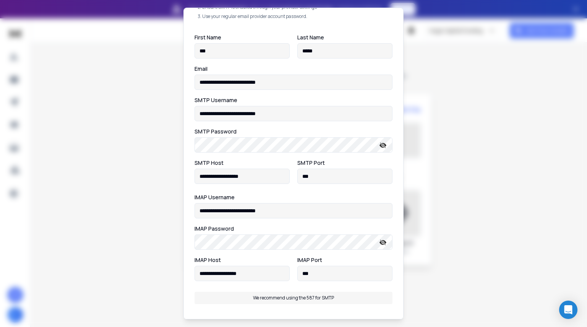
type input "**********"
click at [205, 176] on input "**********" at bounding box center [242, 176] width 95 height 15
click at [323, 196] on div "IMAP Username" at bounding box center [294, 197] width 198 height 5
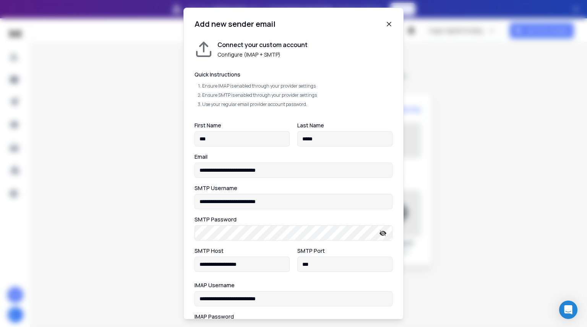
scroll to position [114, 0]
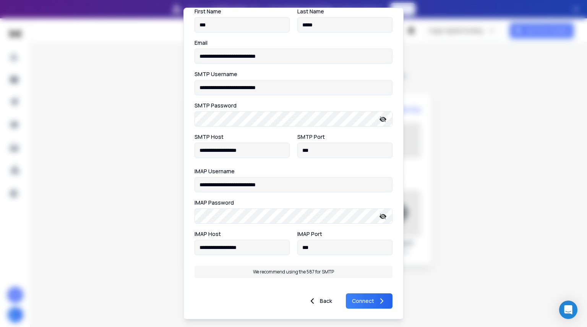
click at [362, 300] on button "Connect" at bounding box center [369, 300] width 47 height 15
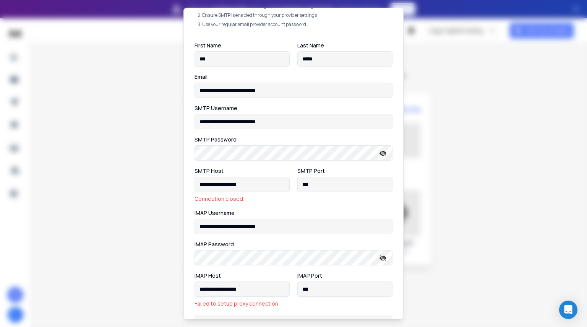
scroll to position [75, 0]
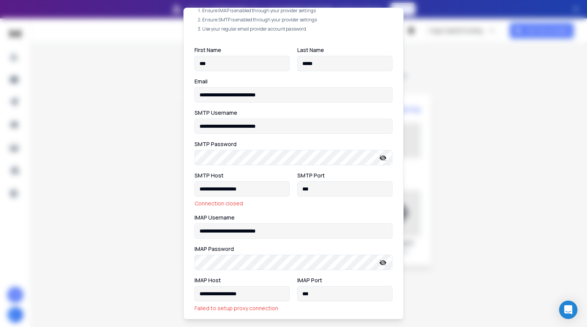
click at [234, 192] on input "**********" at bounding box center [242, 188] width 95 height 15
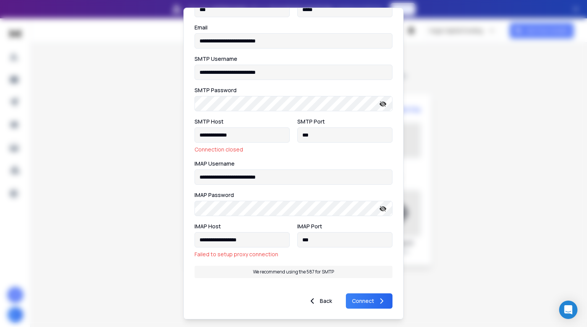
type input "**********"
click at [231, 238] on input "**********" at bounding box center [242, 239] width 95 height 15
type input "**********"
click at [377, 296] on button "Connect" at bounding box center [369, 300] width 47 height 15
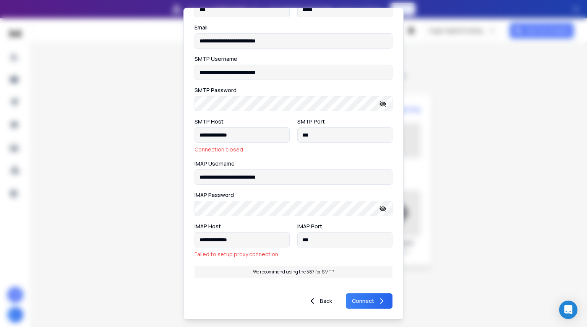
scroll to position [64, 0]
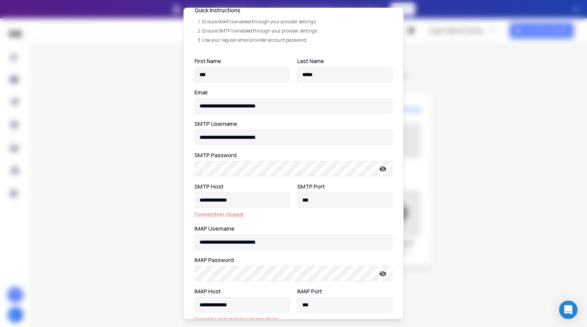
click at [385, 169] on icon at bounding box center [383, 169] width 7 height 5
click at [372, 189] on div "SMTP Port" at bounding box center [344, 186] width 95 height 5
